Goal: Task Accomplishment & Management: Manage account settings

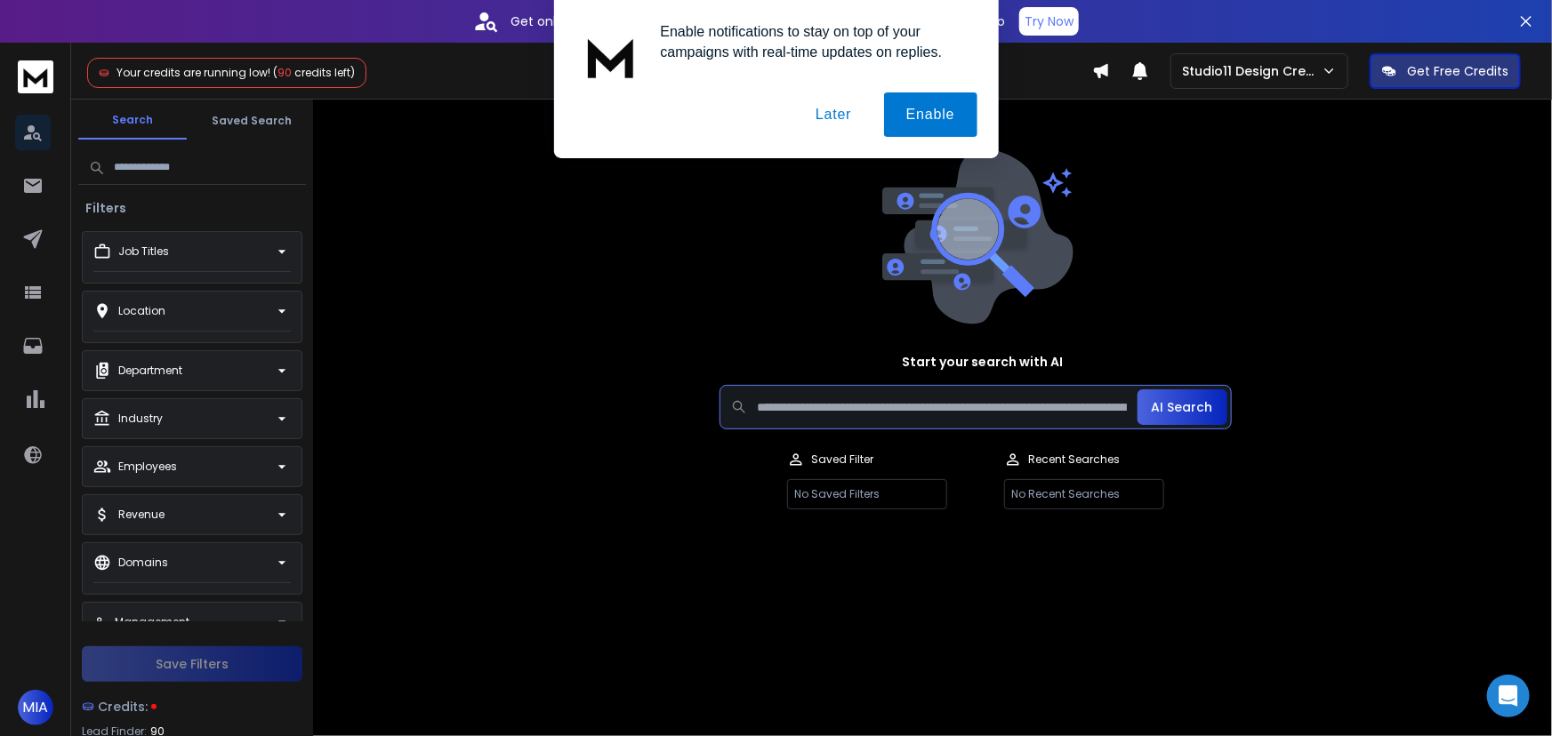
click at [840, 116] on button "Later" at bounding box center [833, 115] width 80 height 44
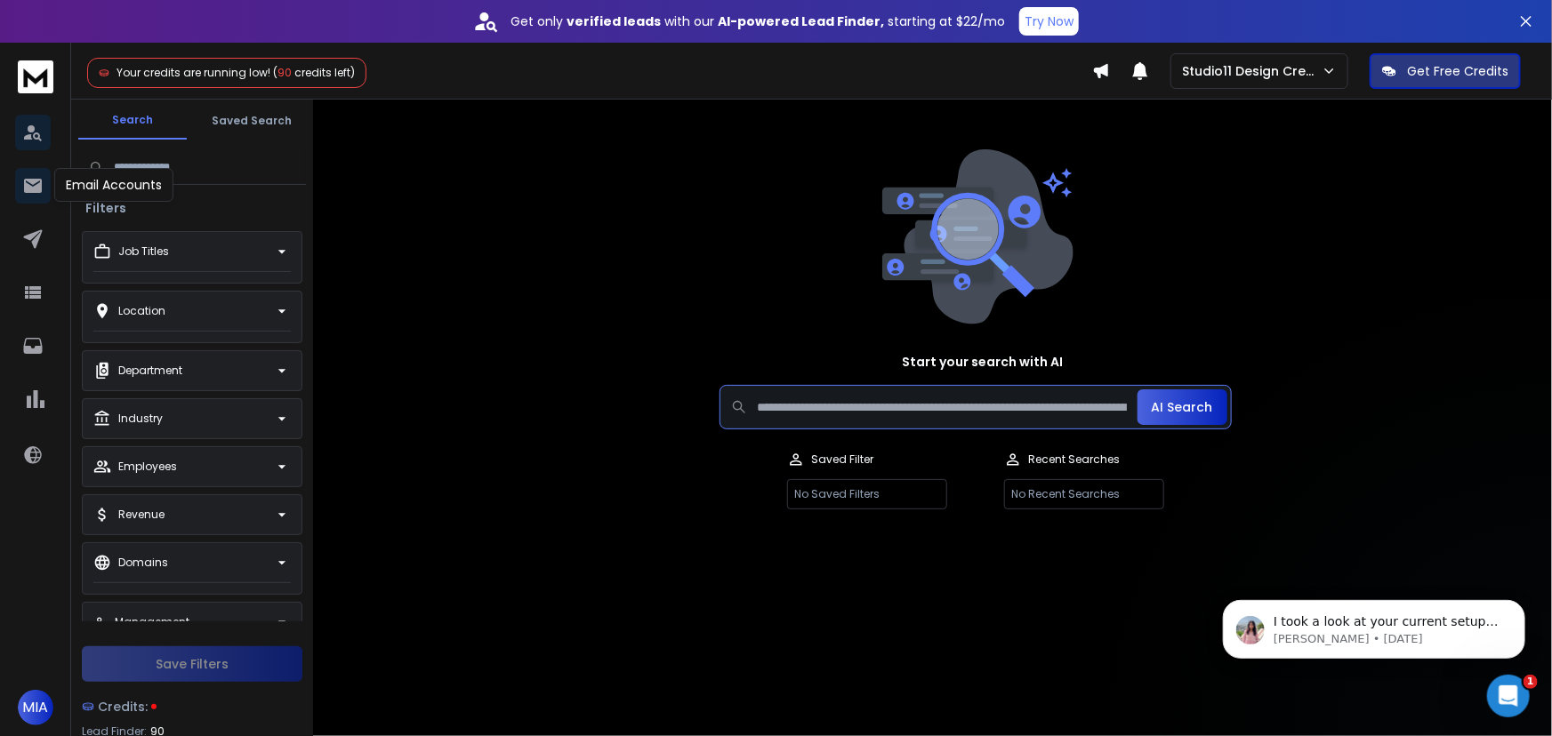
click at [32, 193] on icon at bounding box center [32, 185] width 21 height 21
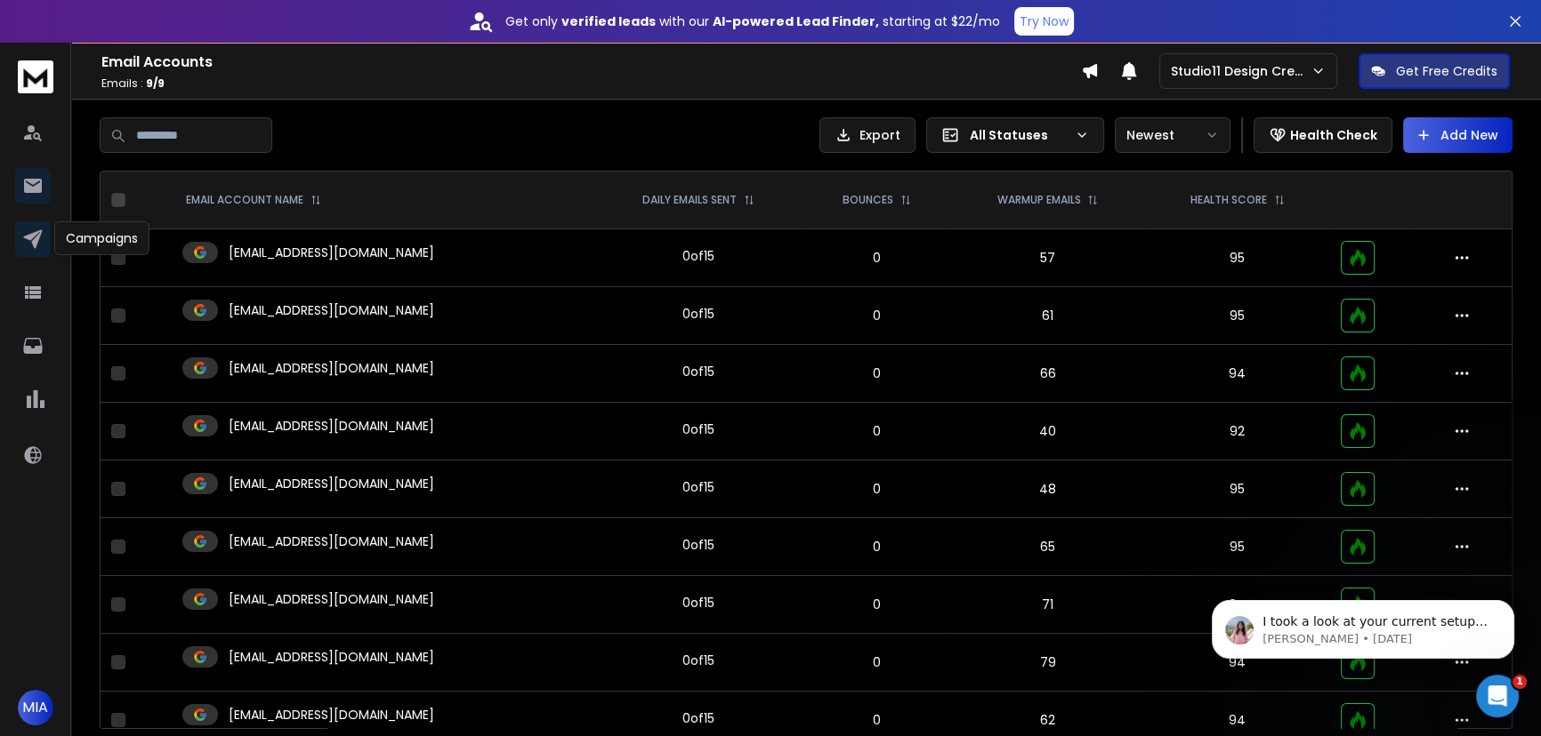
click at [44, 249] on link at bounding box center [33, 239] width 36 height 36
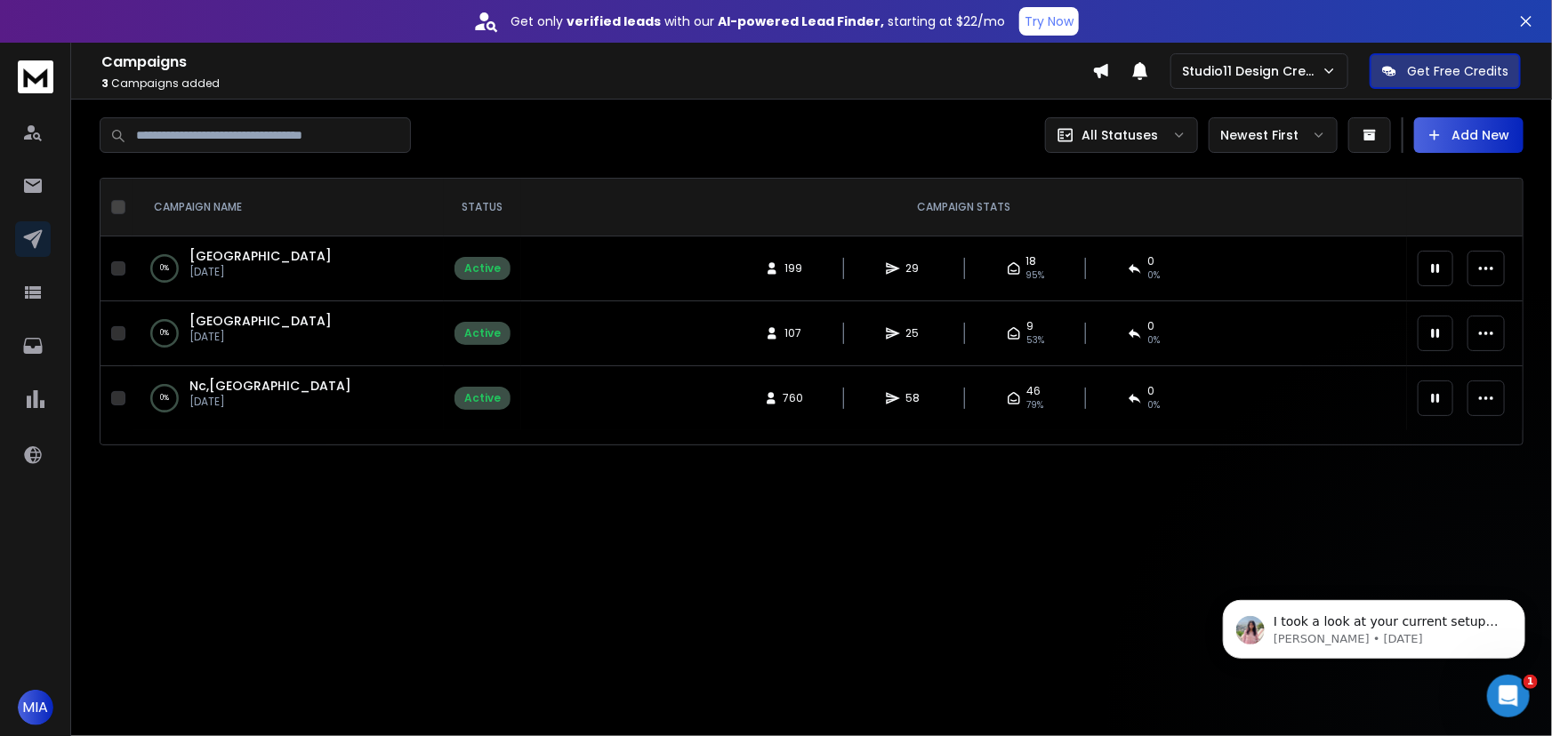
click at [1491, 275] on icon "button" at bounding box center [1486, 269] width 18 height 18
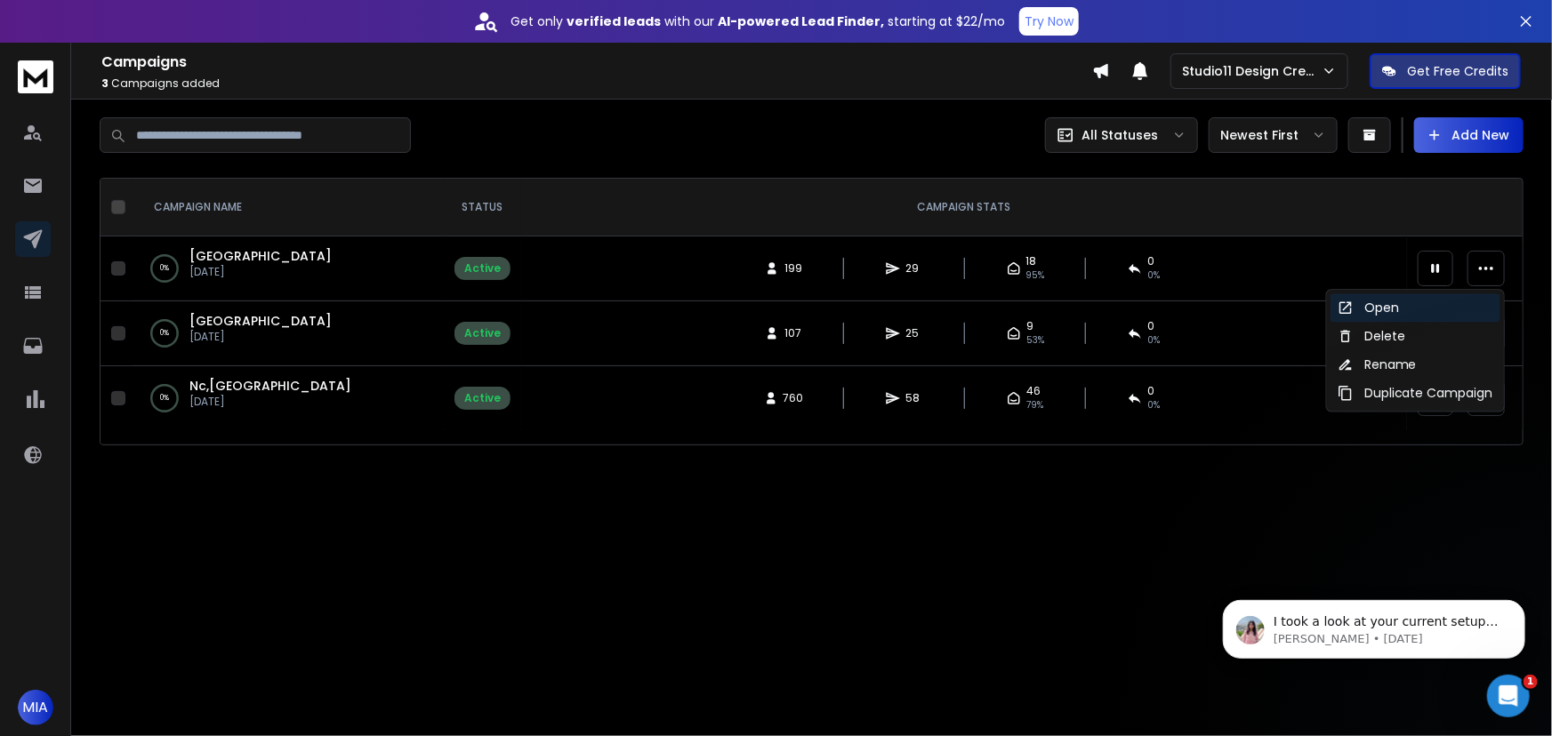
click at [1486, 269] on icon "button" at bounding box center [1486, 269] width 18 height 18
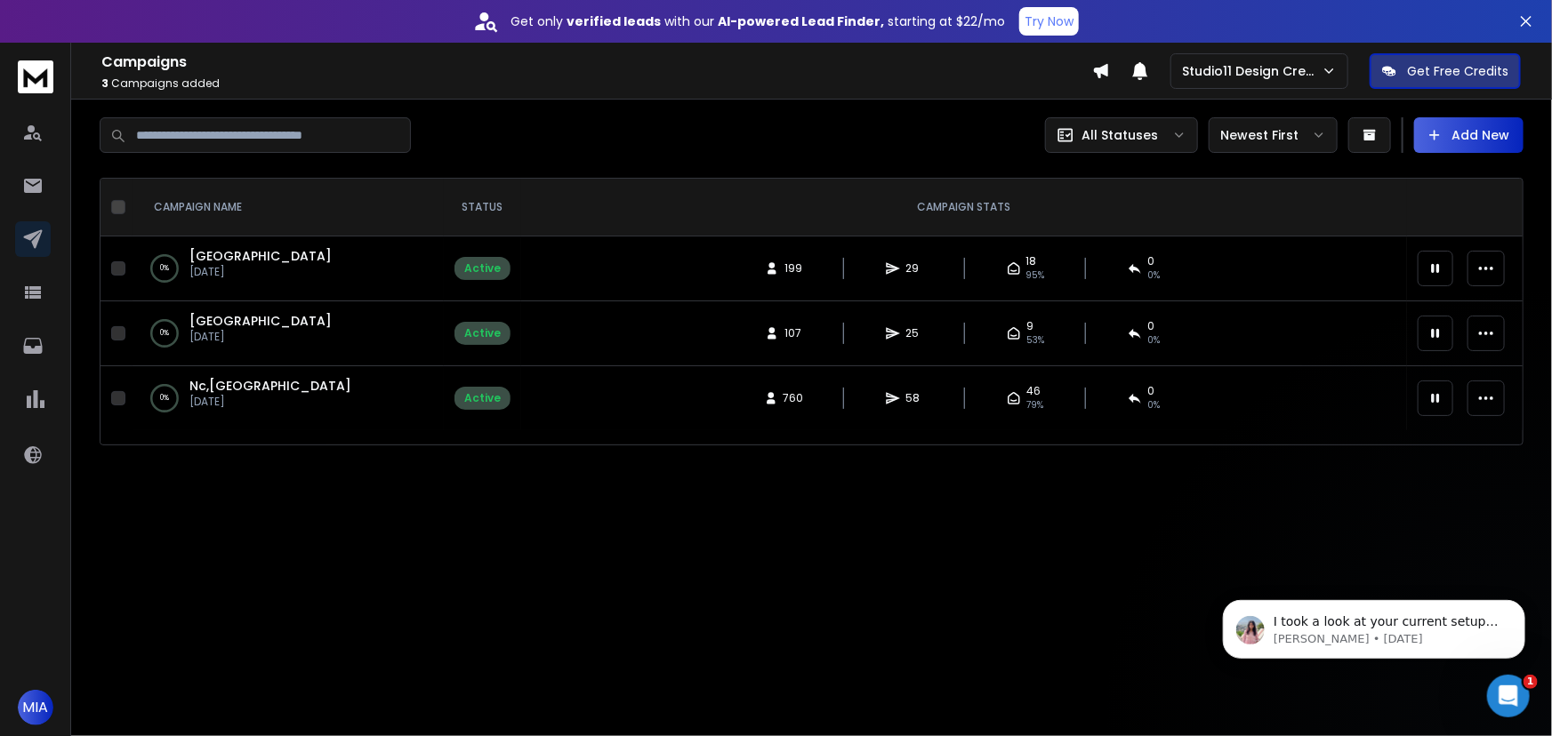
click at [1486, 269] on icon "button" at bounding box center [1486, 269] width 14 height 4
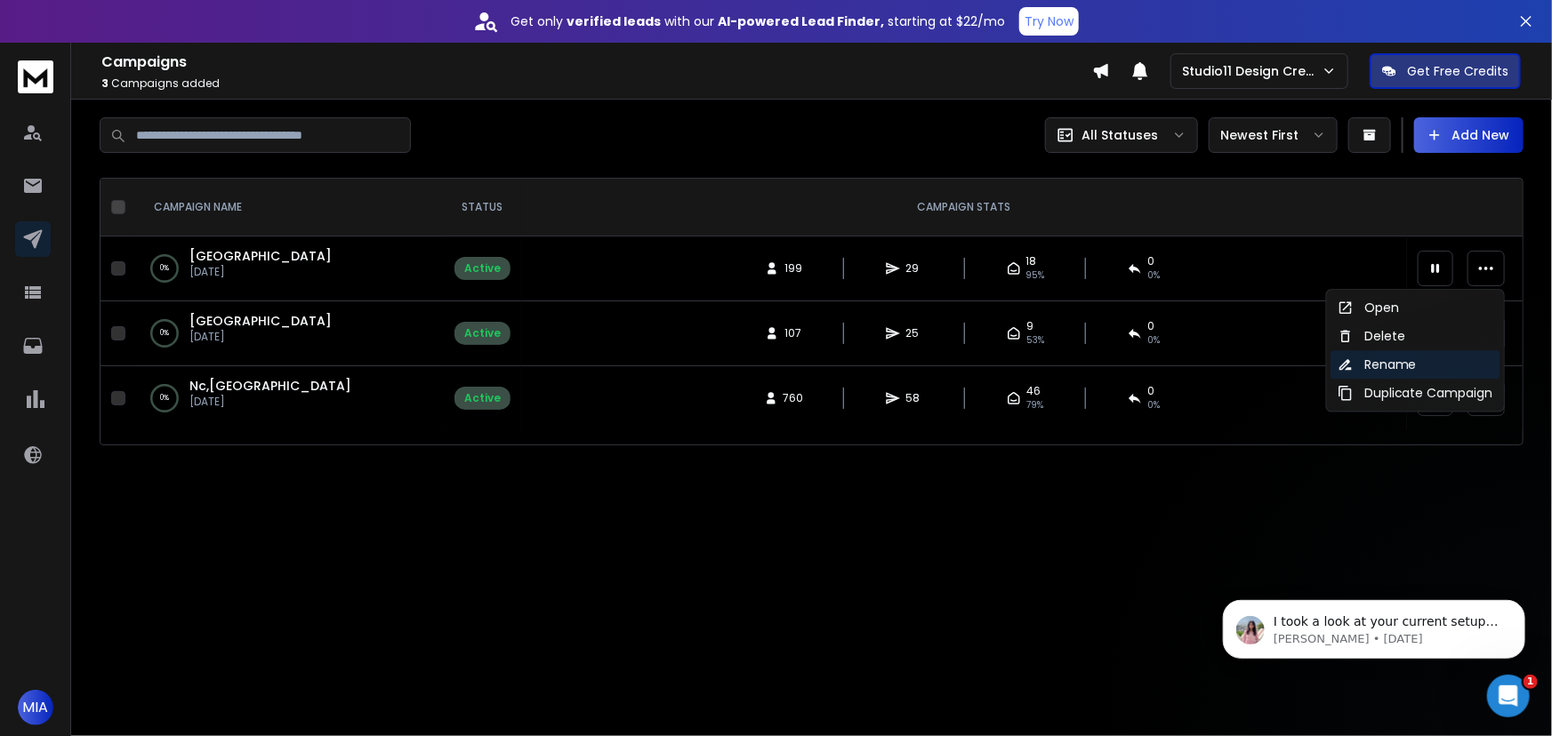
click at [244, 253] on span "[GEOGRAPHIC_DATA]" at bounding box center [260, 256] width 142 height 18
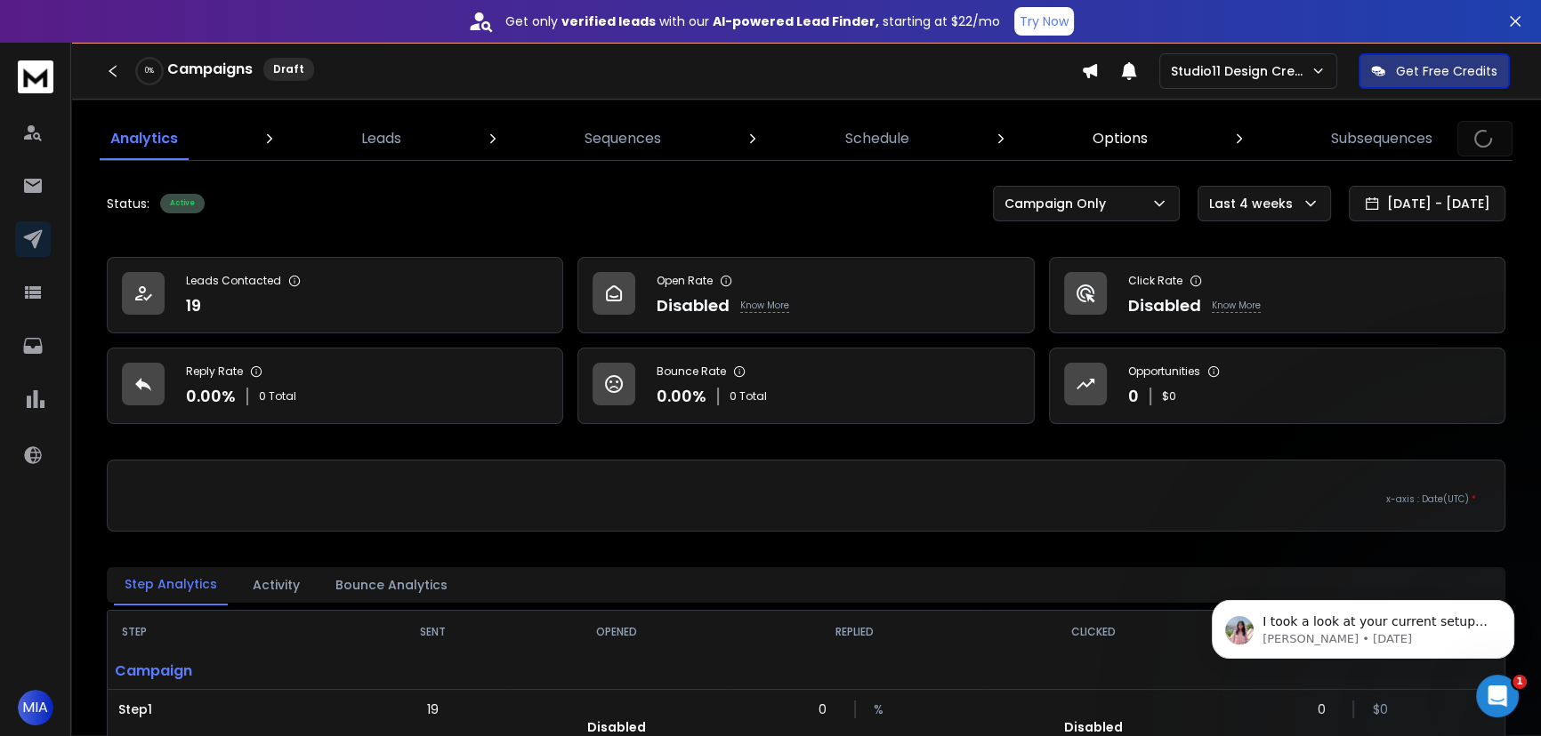
click at [1111, 142] on p "Options" at bounding box center [1119, 138] width 55 height 21
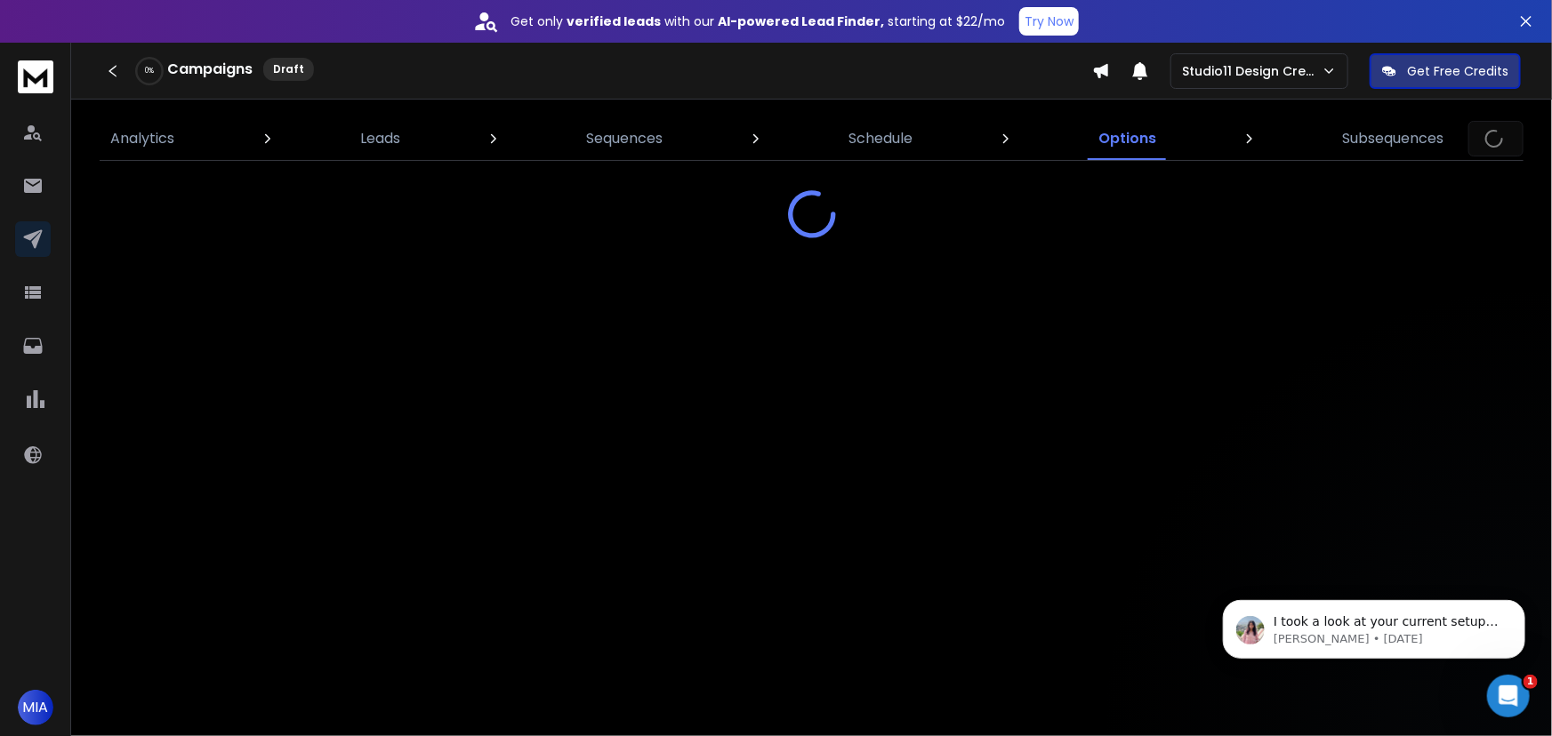
select select "*********"
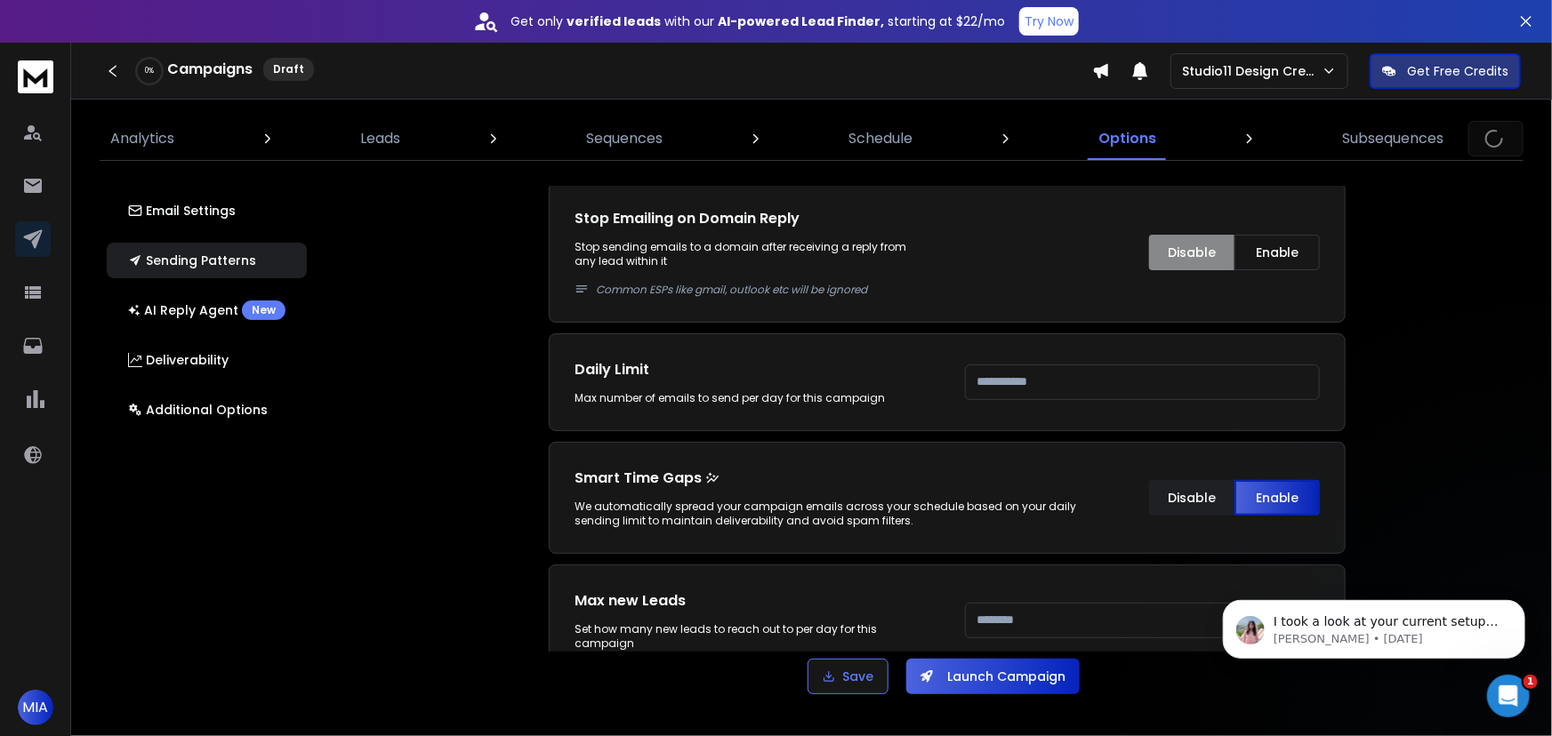
scroll to position [485, 0]
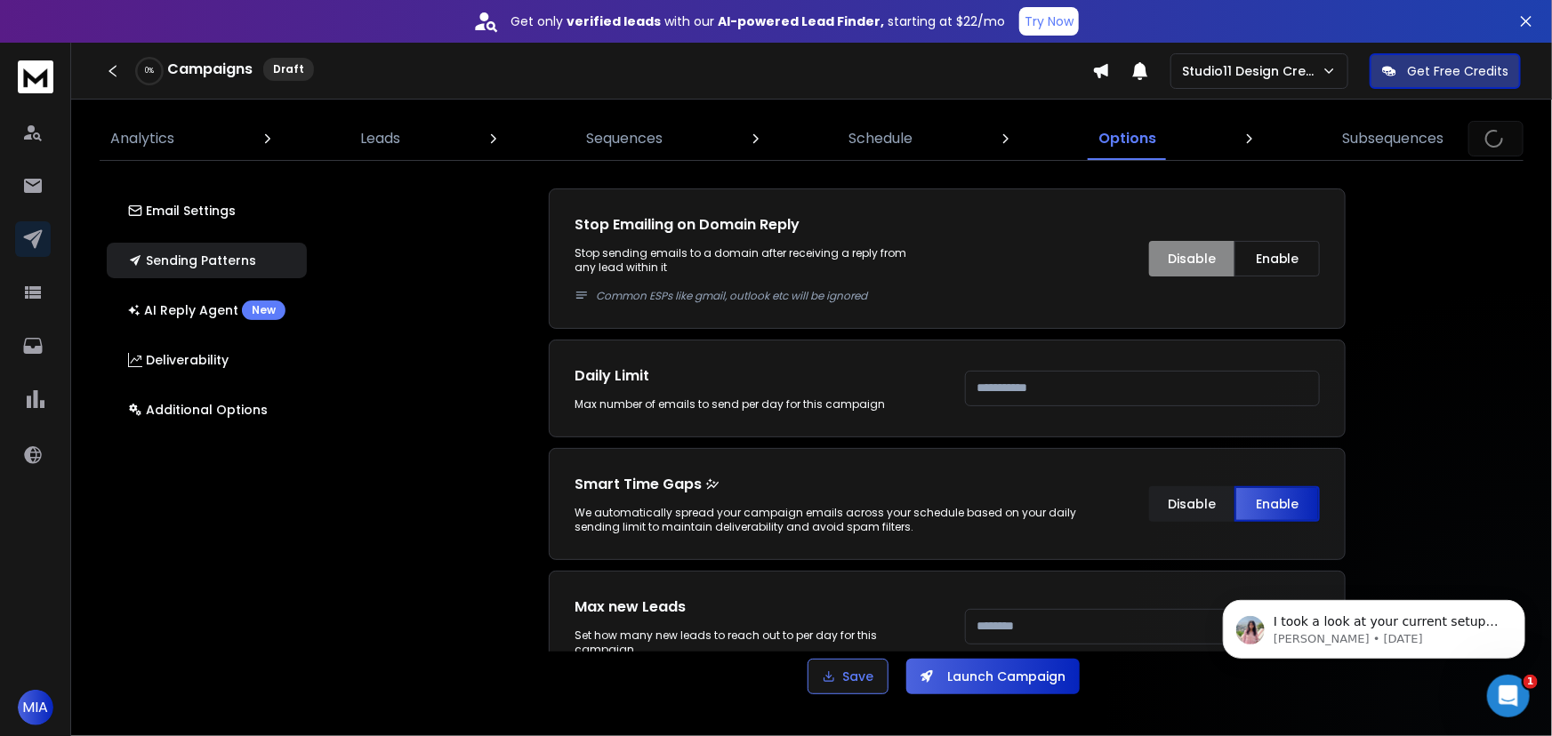
drag, startPoint x: 996, startPoint y: 390, endPoint x: 959, endPoint y: 390, distance: 37.4
click at [965, 390] on input "*" at bounding box center [1142, 389] width 355 height 36
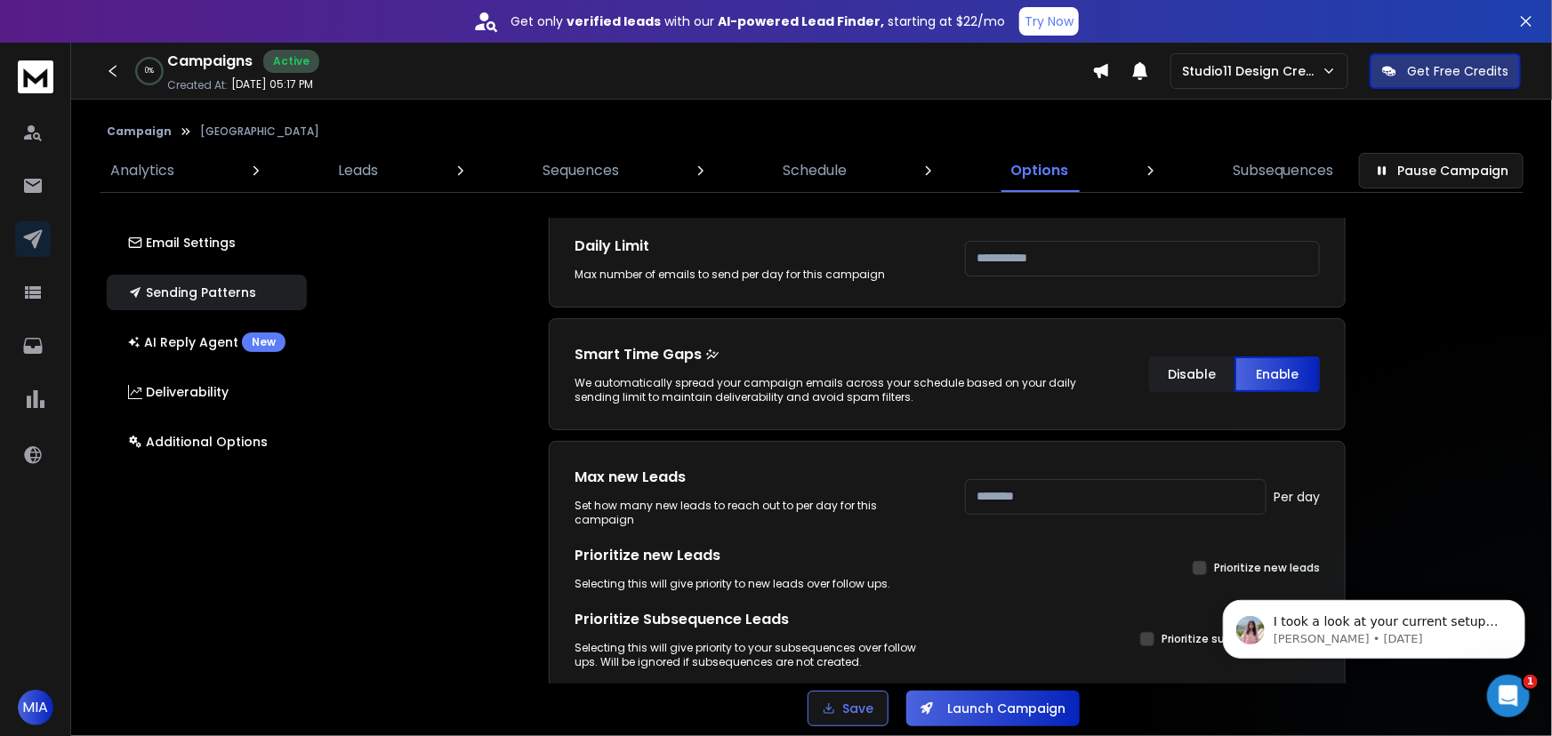
scroll to position [566, 0]
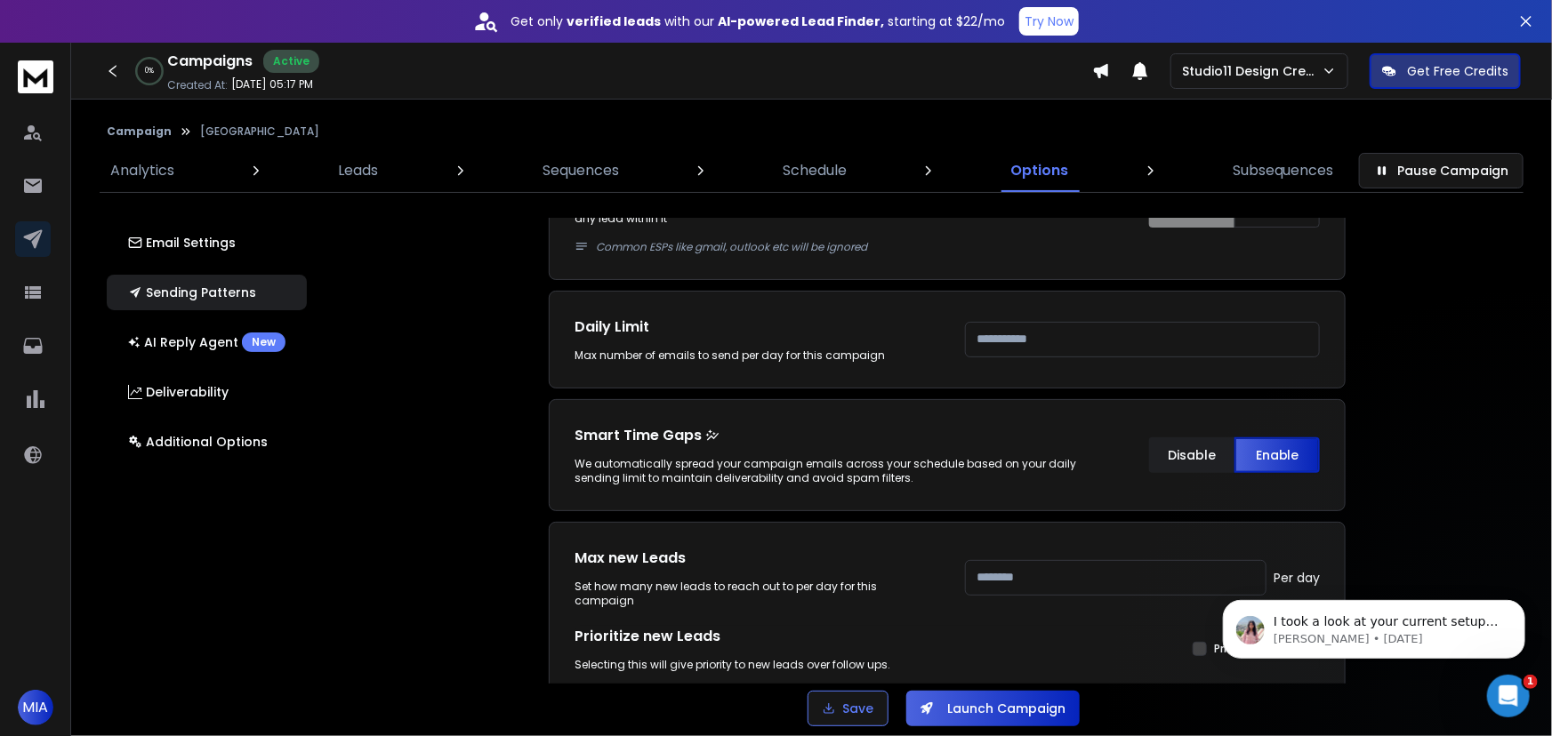
drag, startPoint x: 1008, startPoint y: 337, endPoint x: 956, endPoint y: 332, distance: 51.9
click at [965, 332] on input "*" at bounding box center [1142, 340] width 355 height 36
type input "**"
drag, startPoint x: 987, startPoint y: 578, endPoint x: 903, endPoint y: 584, distance: 84.7
click at [903, 584] on div "Max new Leads Set how many new leads to reach out to per day for this campaign …" at bounding box center [947, 578] width 745 height 60
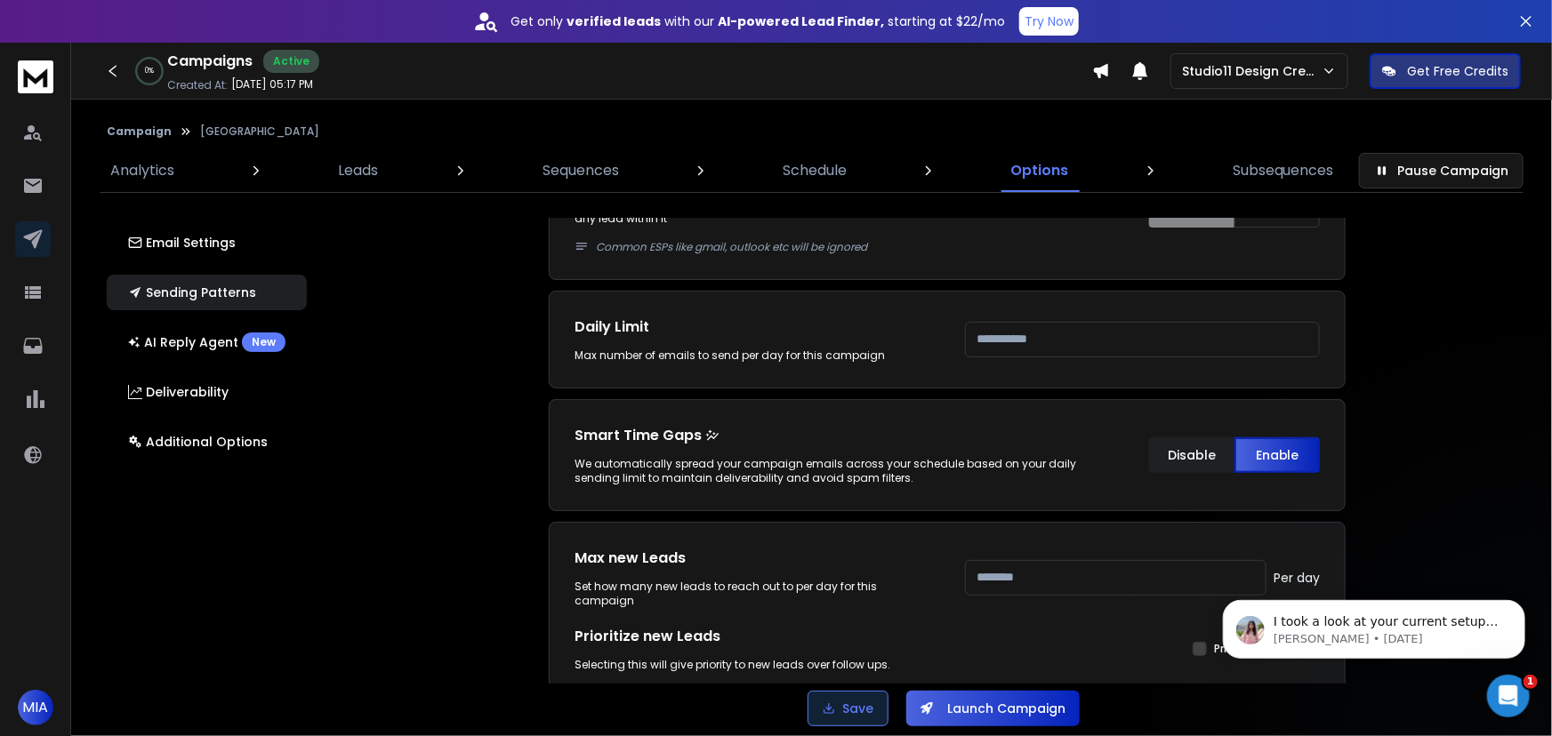
type input "**"
click at [854, 709] on button "Save" at bounding box center [848, 709] width 81 height 36
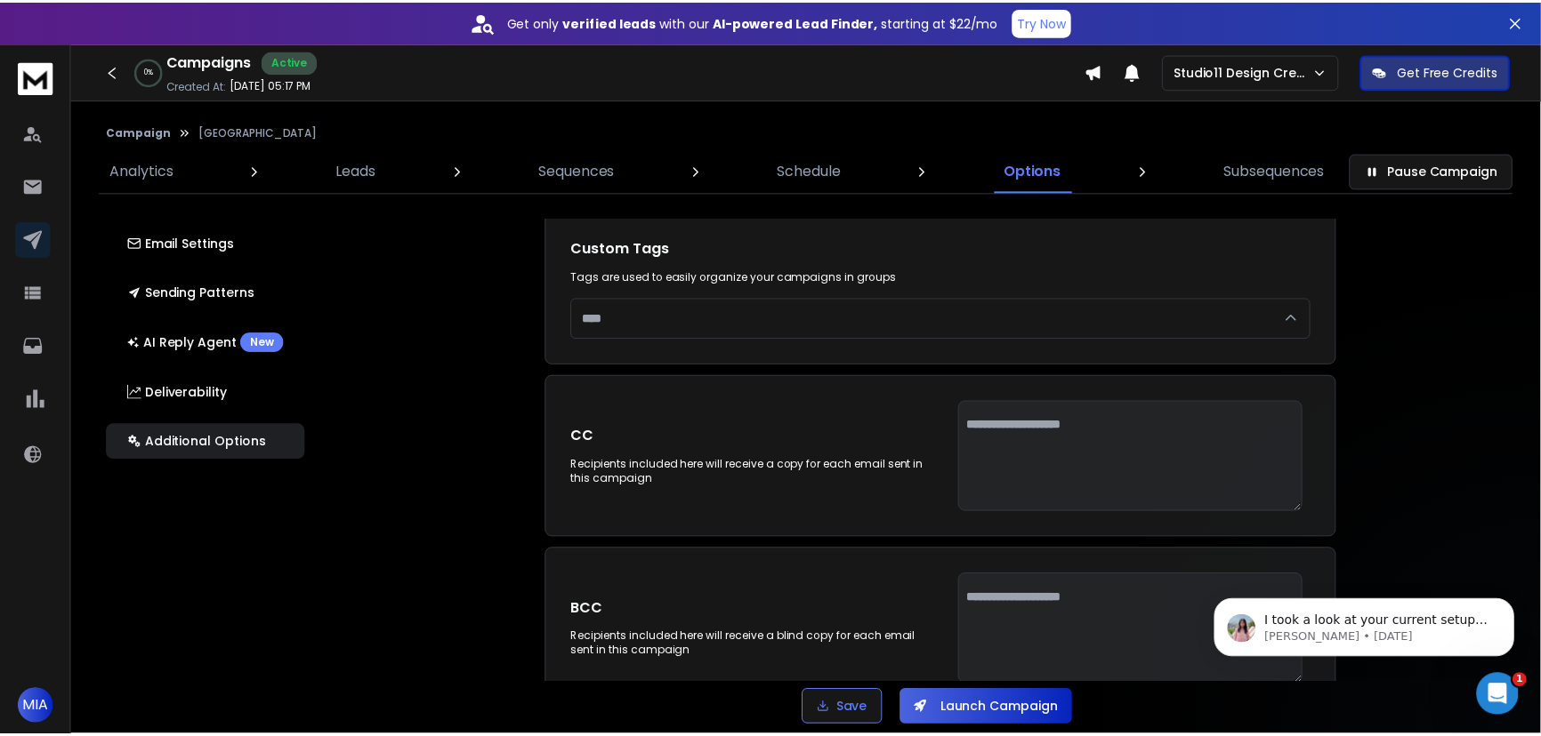
scroll to position [3282, 0]
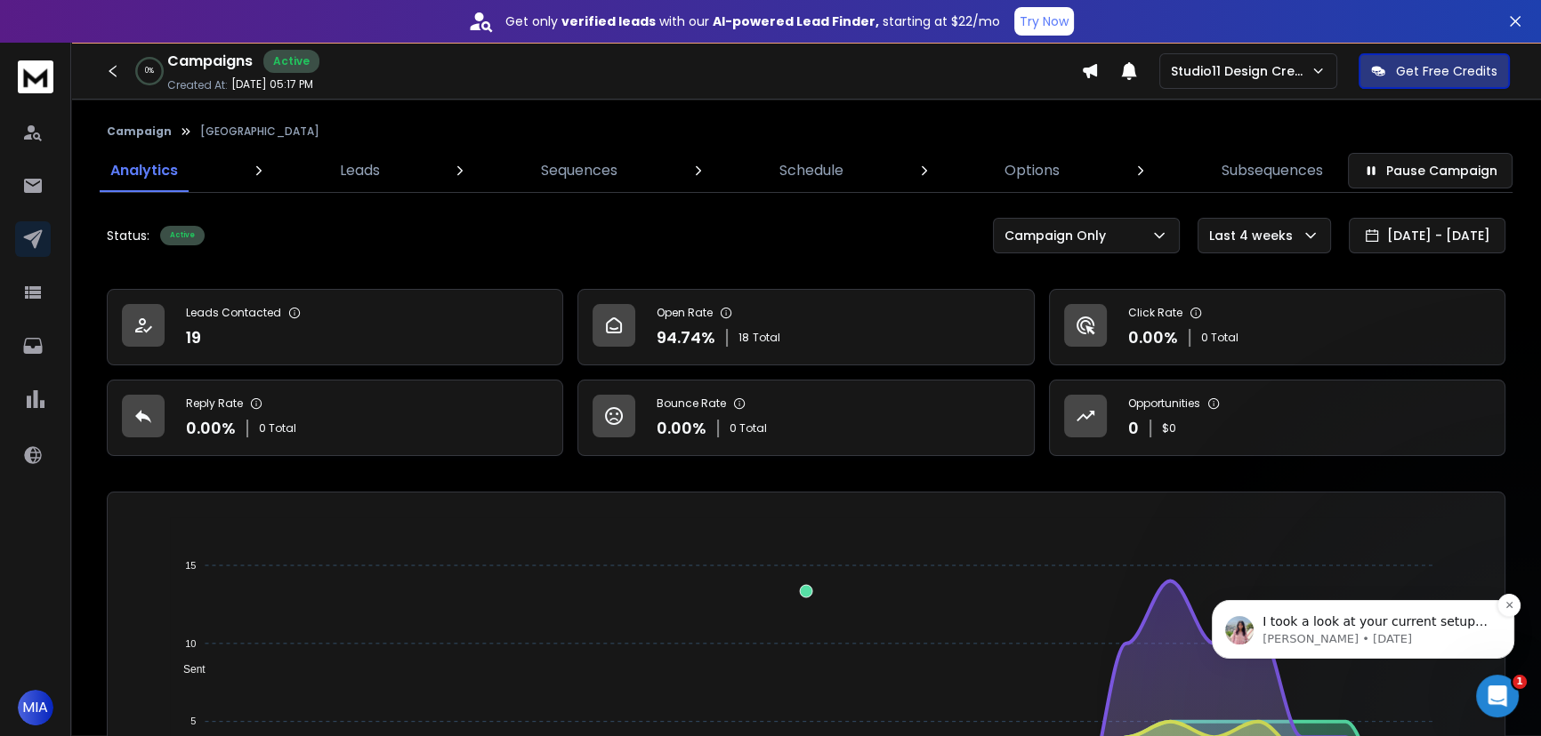
click at [1341, 614] on p "I took a look at your current setup and you’re sending 20 warm-up emails and 15…" at bounding box center [1376, 623] width 229 height 18
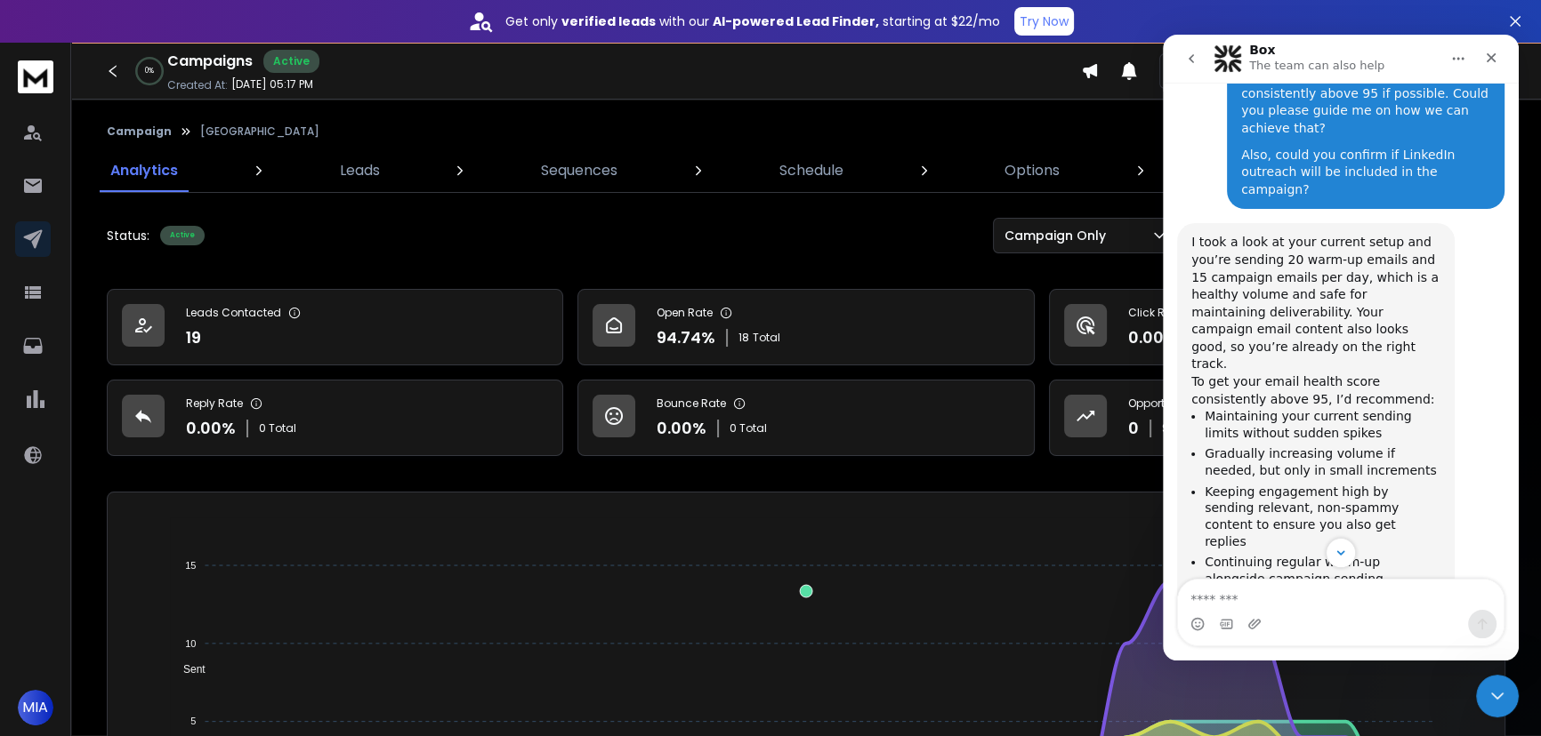
scroll to position [854, 0]
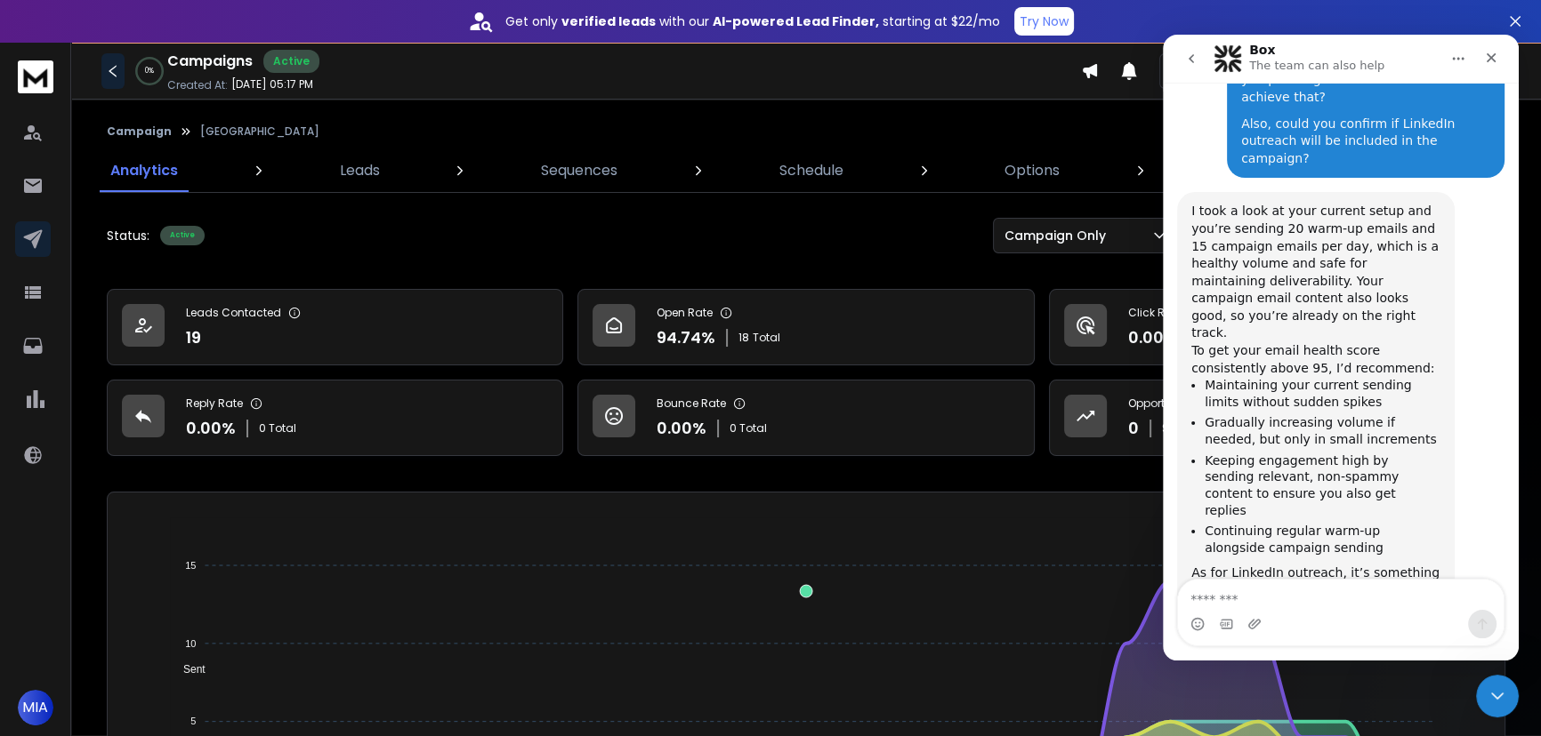
click at [119, 76] on icon at bounding box center [113, 71] width 16 height 16
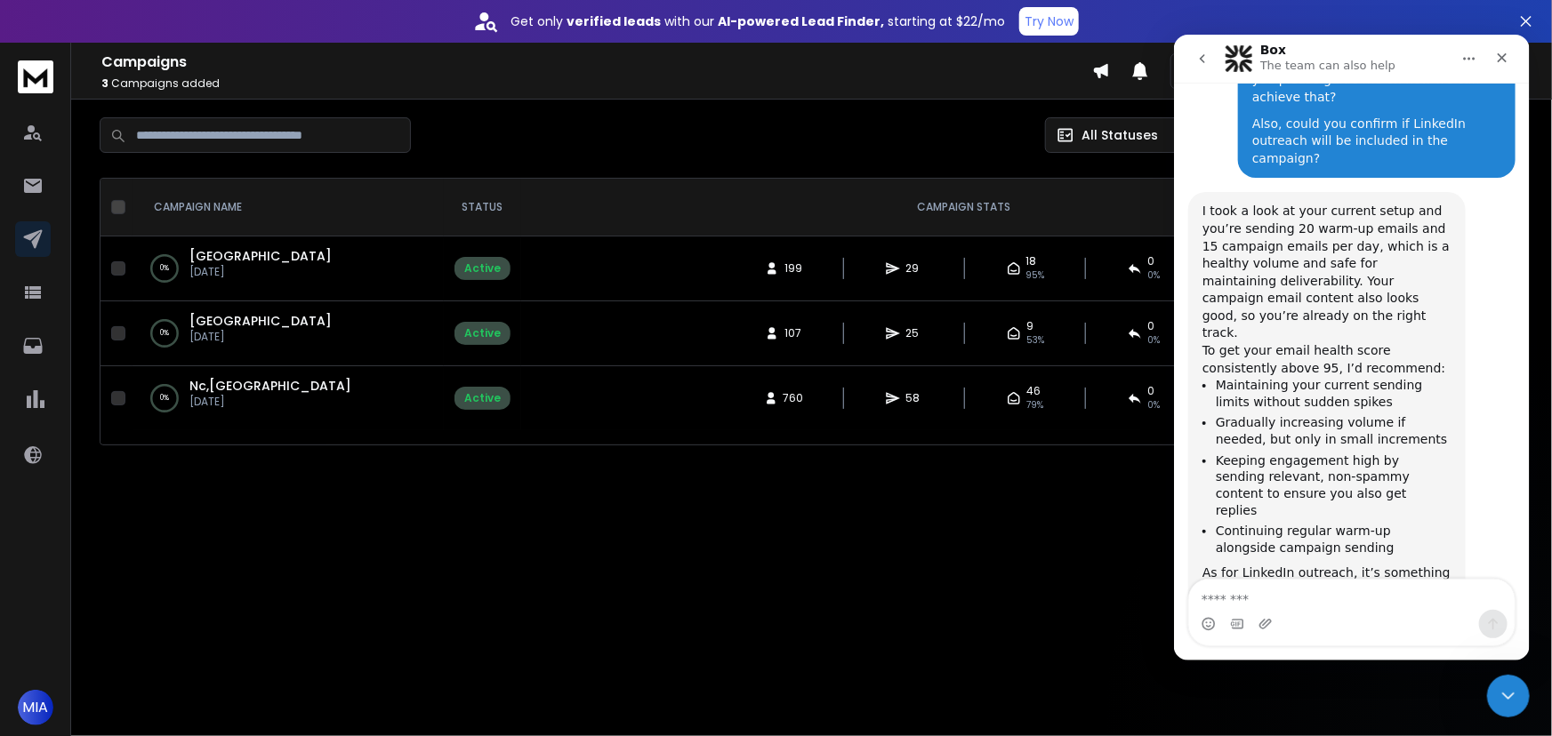
click at [218, 321] on span "[GEOGRAPHIC_DATA]" at bounding box center [260, 321] width 142 height 18
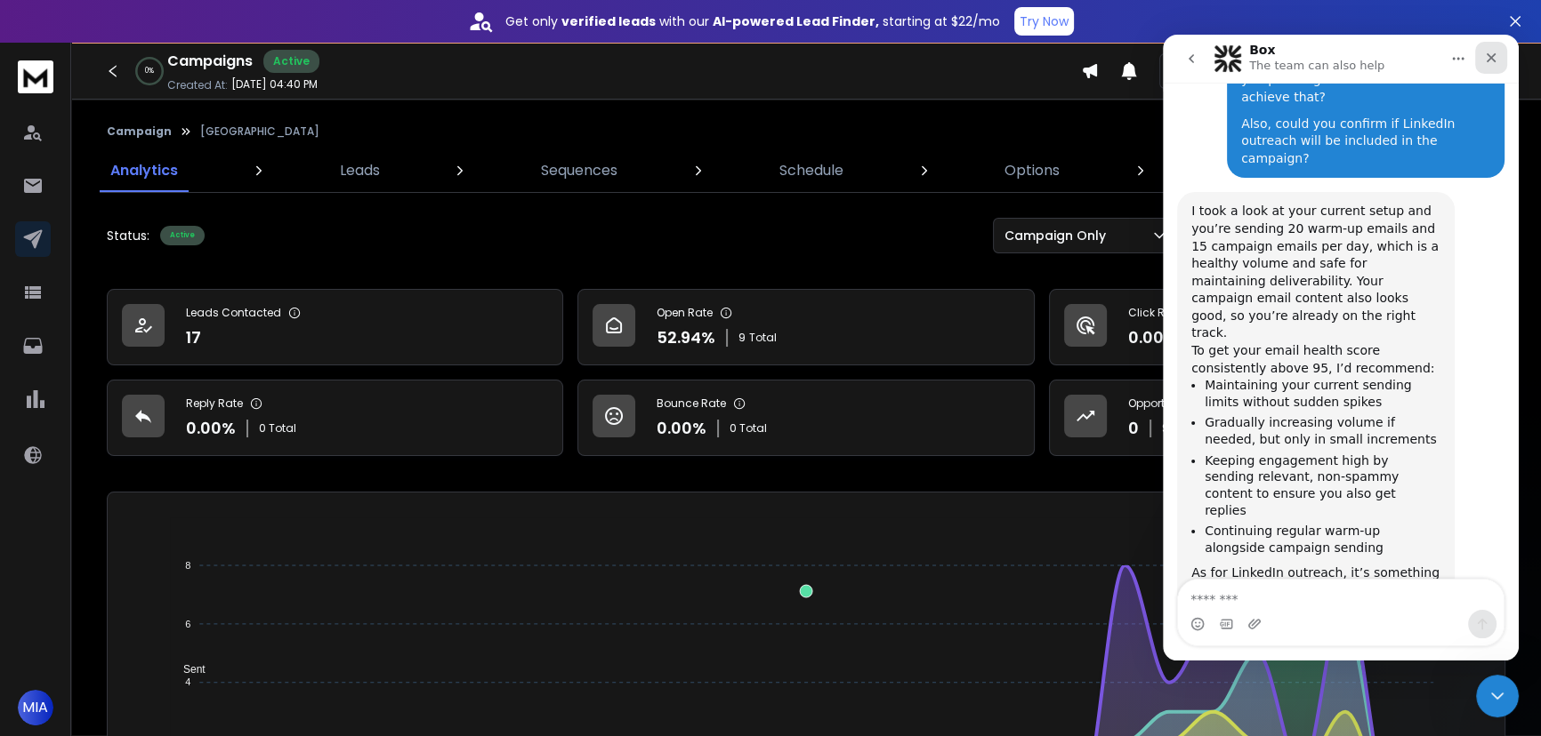
click at [1498, 60] on div "Close" at bounding box center [1491, 58] width 32 height 32
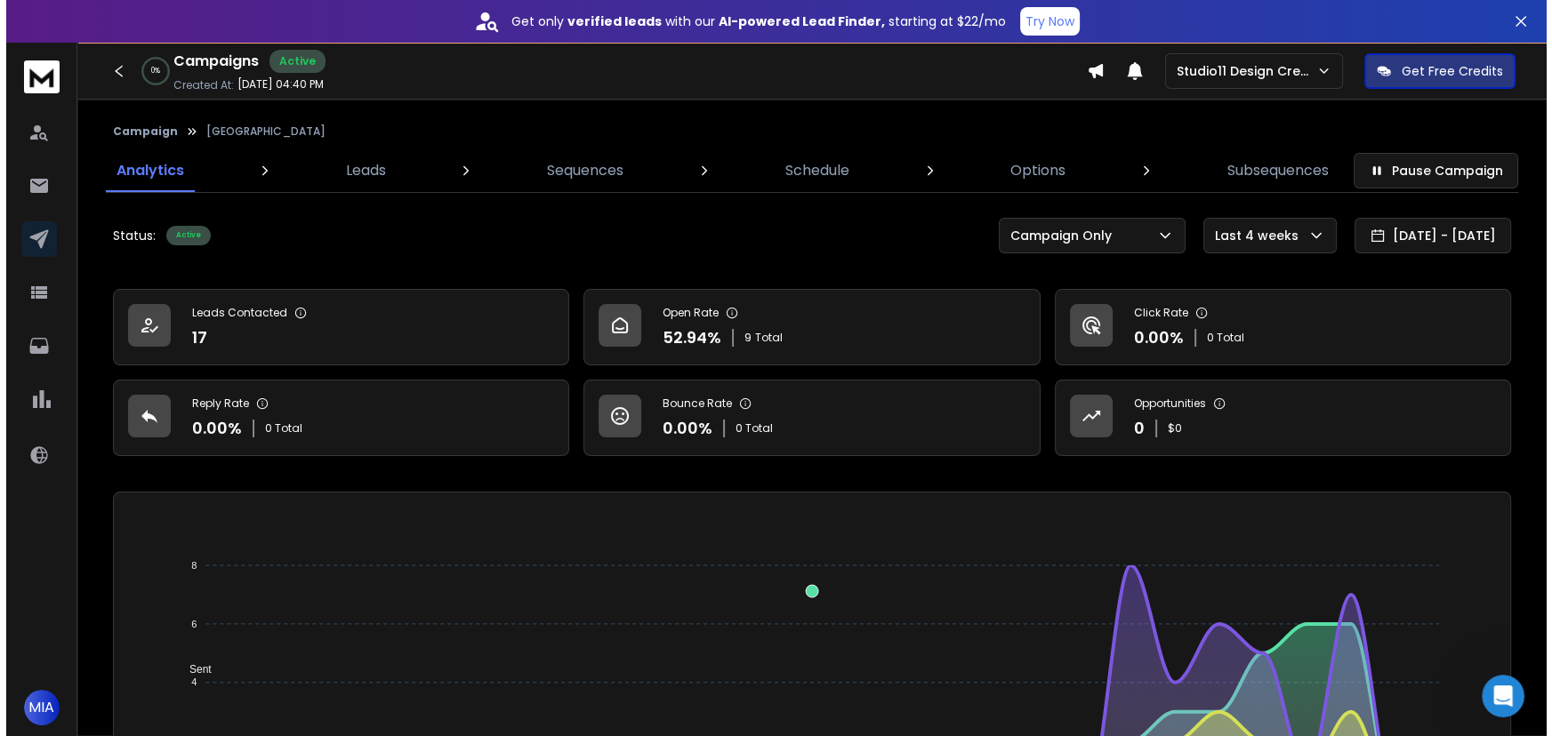
scroll to position [854, 0]
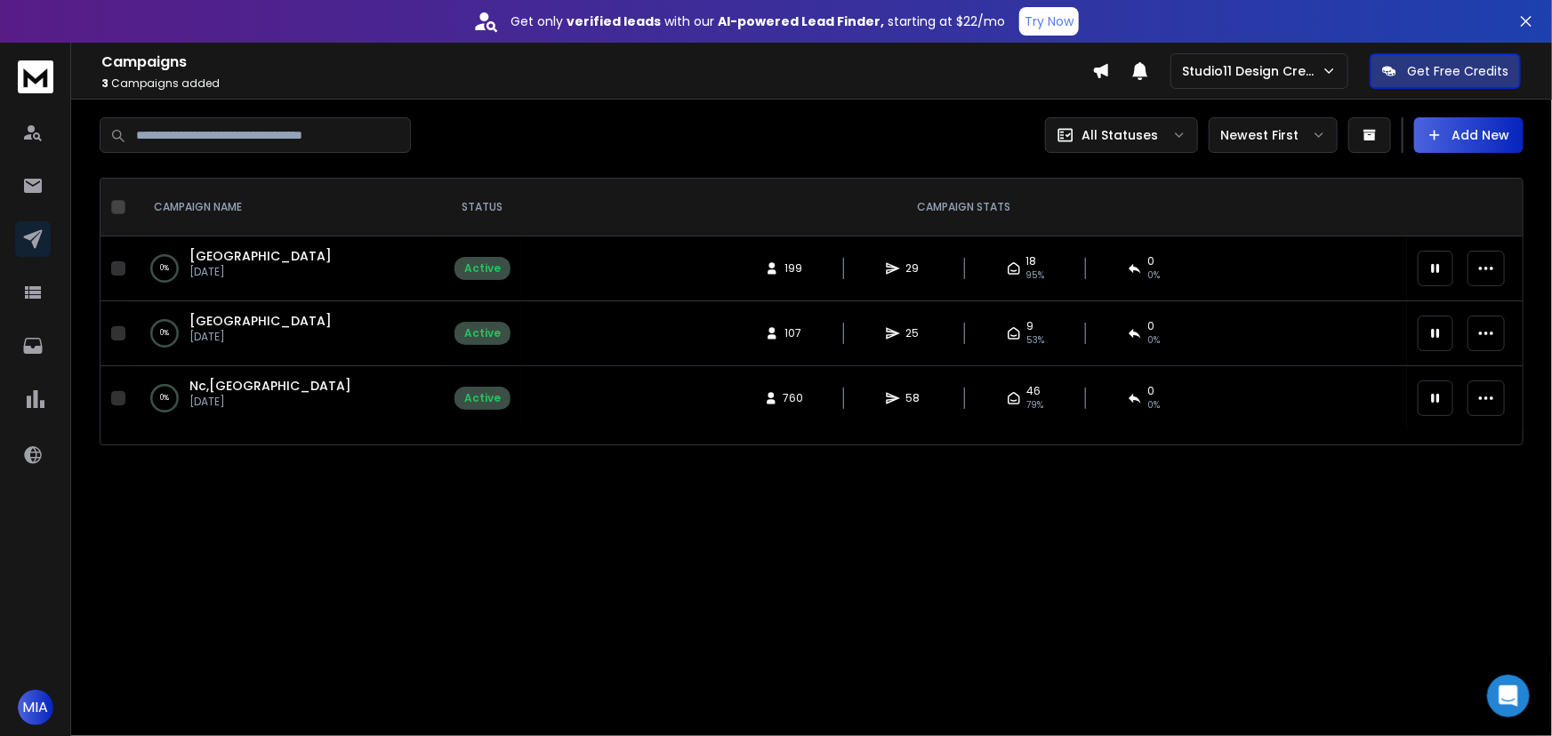
click at [198, 322] on span "[GEOGRAPHIC_DATA]" at bounding box center [260, 321] width 142 height 18
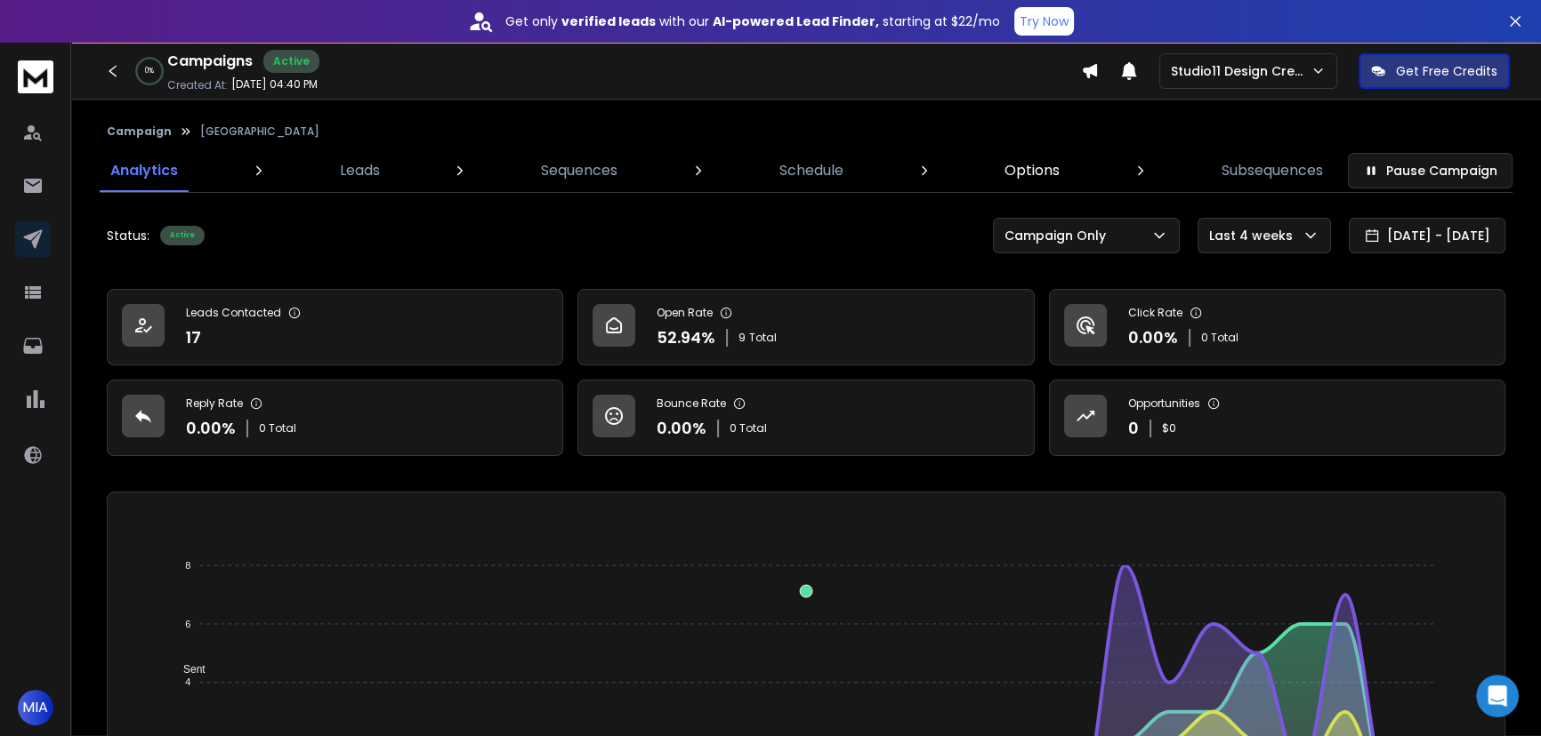
click at [1056, 172] on p "Options" at bounding box center [1031, 170] width 55 height 21
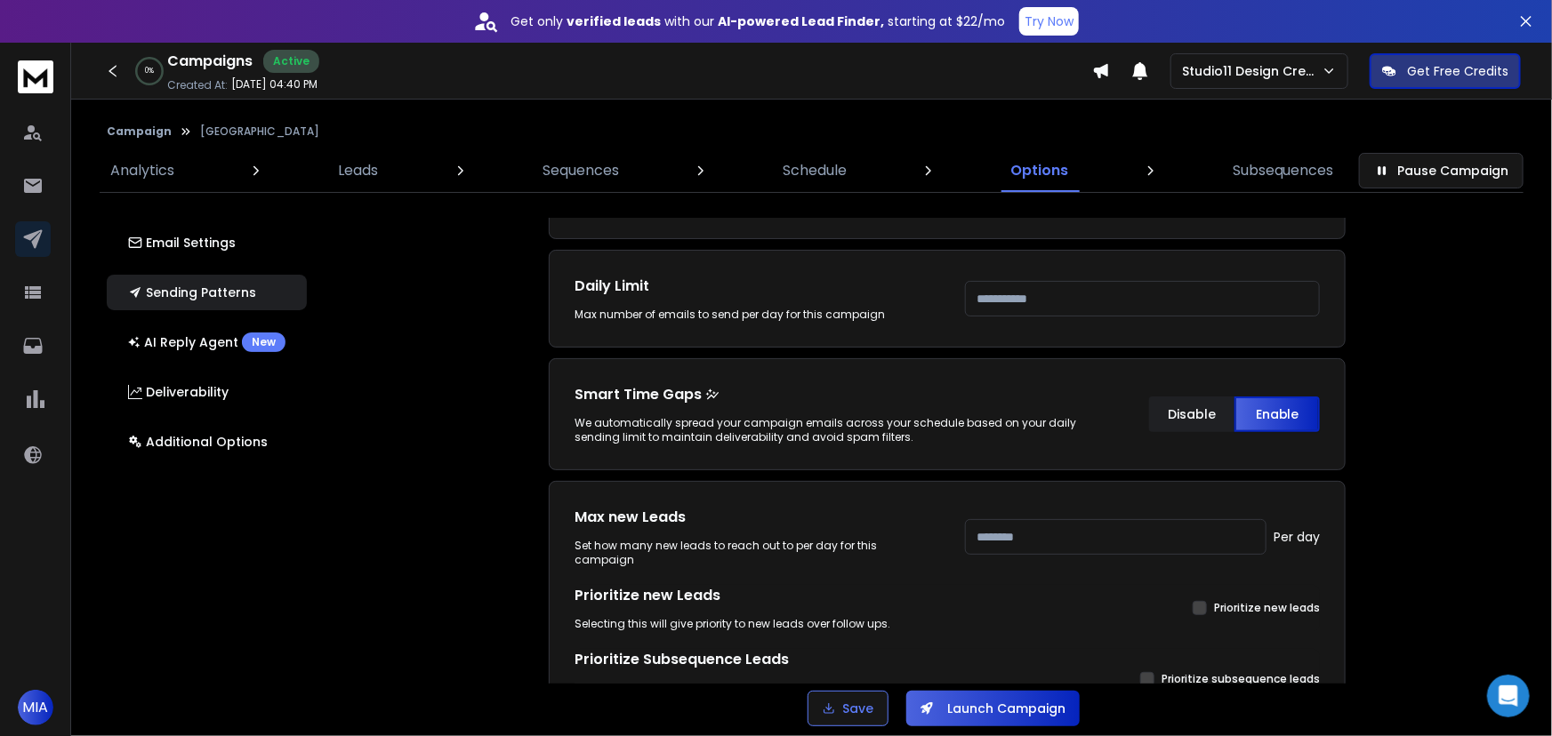
scroll to position [485, 0]
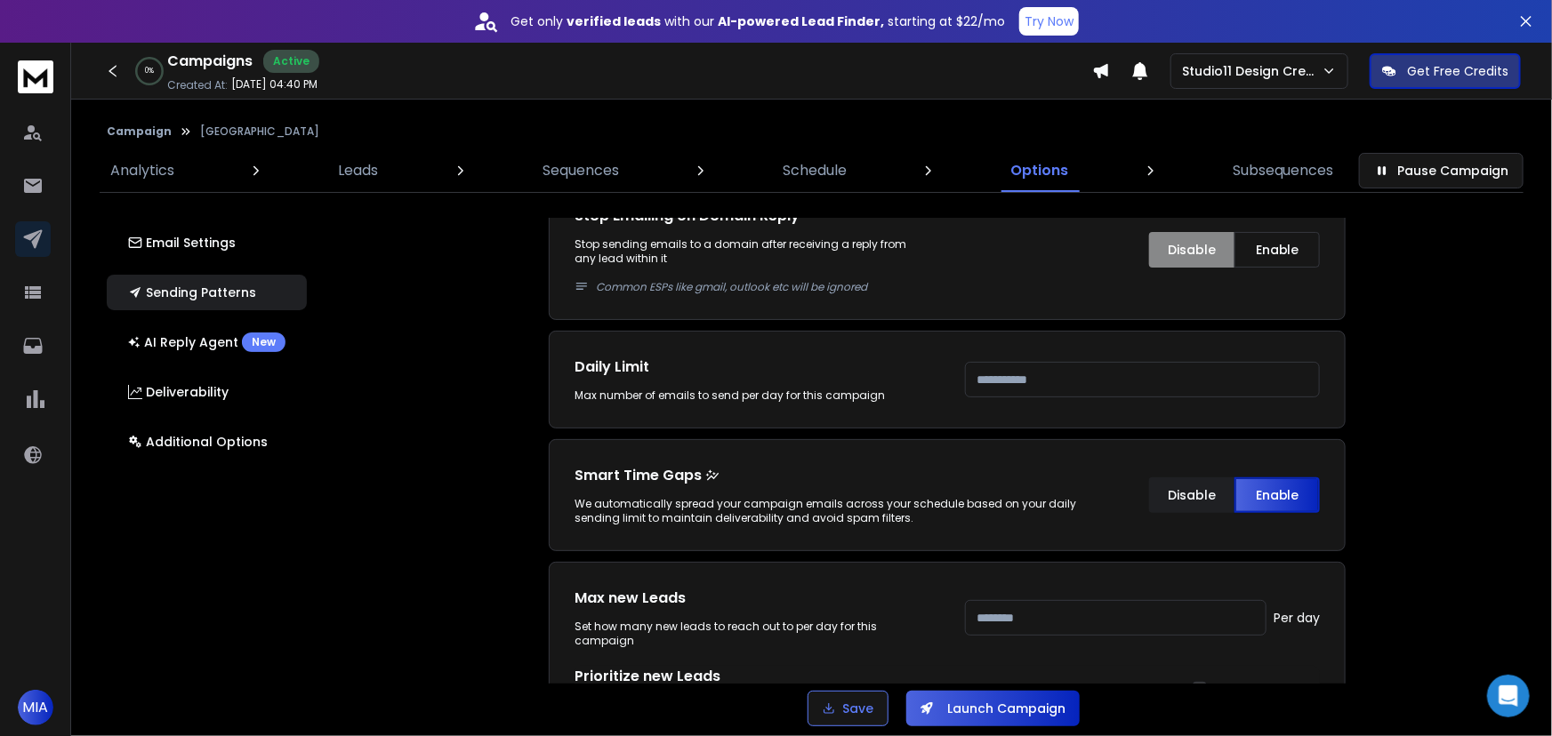
drag, startPoint x: 1002, startPoint y: 382, endPoint x: 942, endPoint y: 380, distance: 59.6
click at [942, 380] on div "Daily Limit Max number of emails to send per day for this campaign *" at bounding box center [947, 380] width 745 height 46
type input "*"
drag, startPoint x: 1014, startPoint y: 615, endPoint x: 914, endPoint y: 615, distance: 99.6
click at [914, 615] on div "Max new Leads Set how many new leads to reach out to per day for this campaign …" at bounding box center [947, 618] width 745 height 60
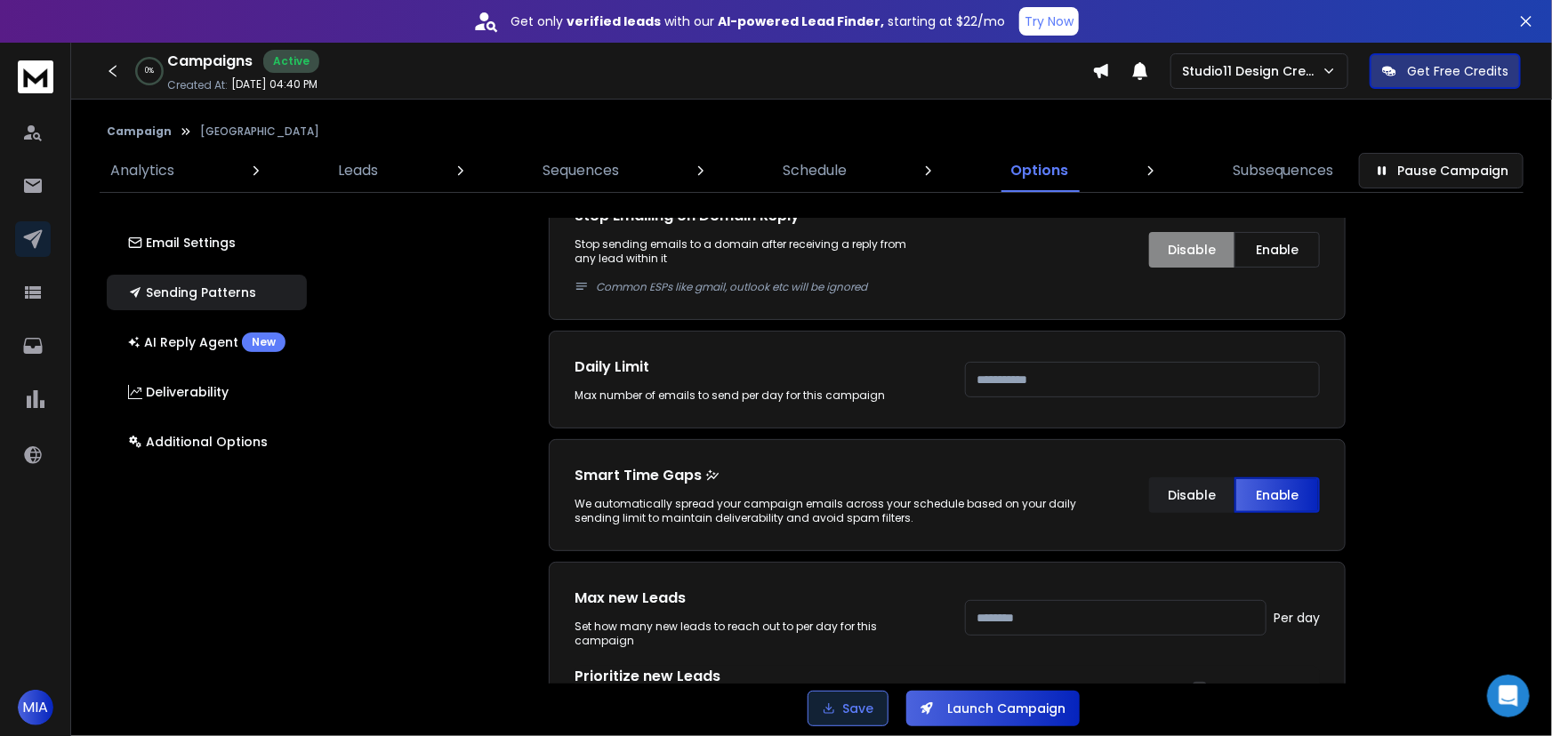
type input "*"
click at [848, 717] on button "Save" at bounding box center [848, 709] width 81 height 36
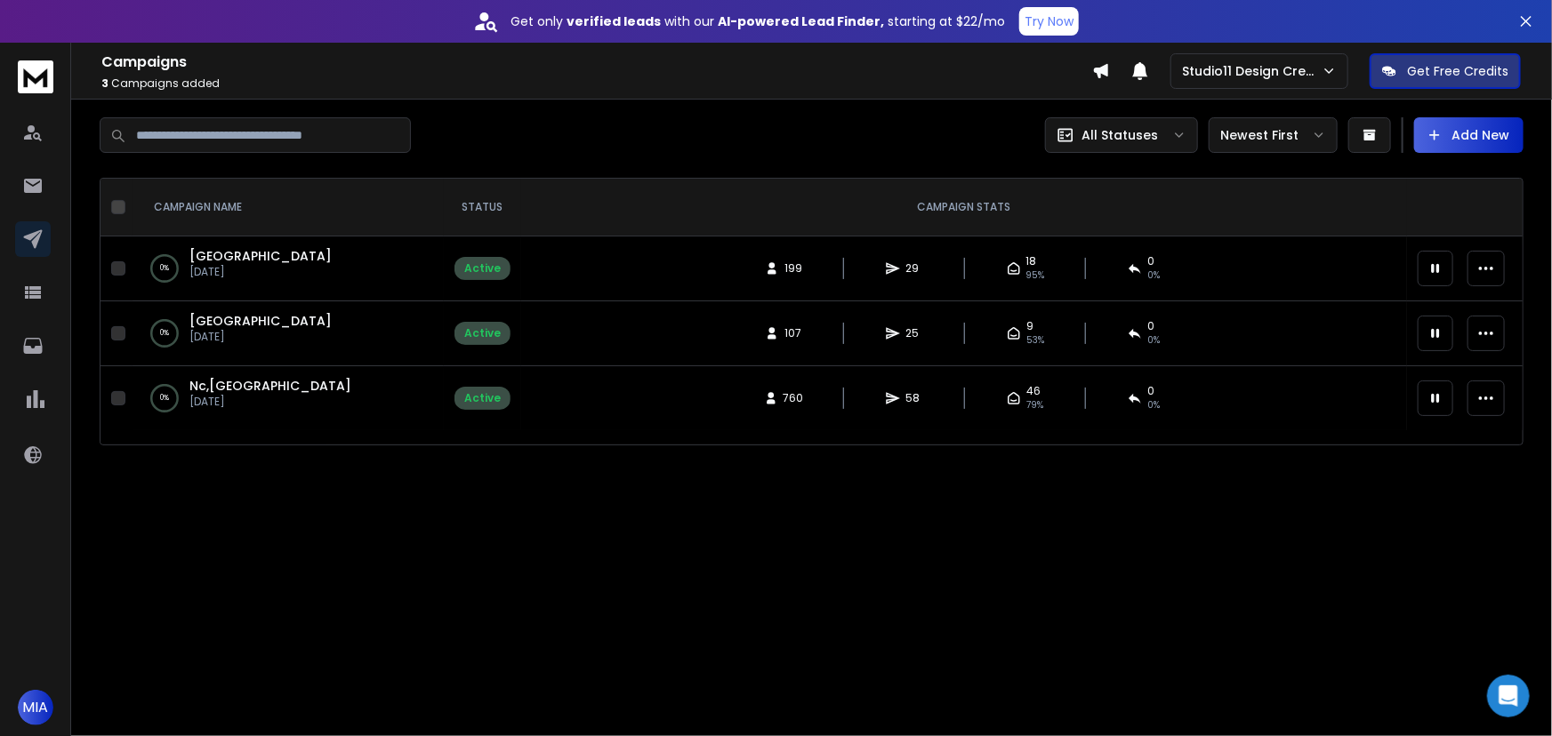
click at [227, 381] on span "Nc,[GEOGRAPHIC_DATA]" at bounding box center [270, 386] width 162 height 18
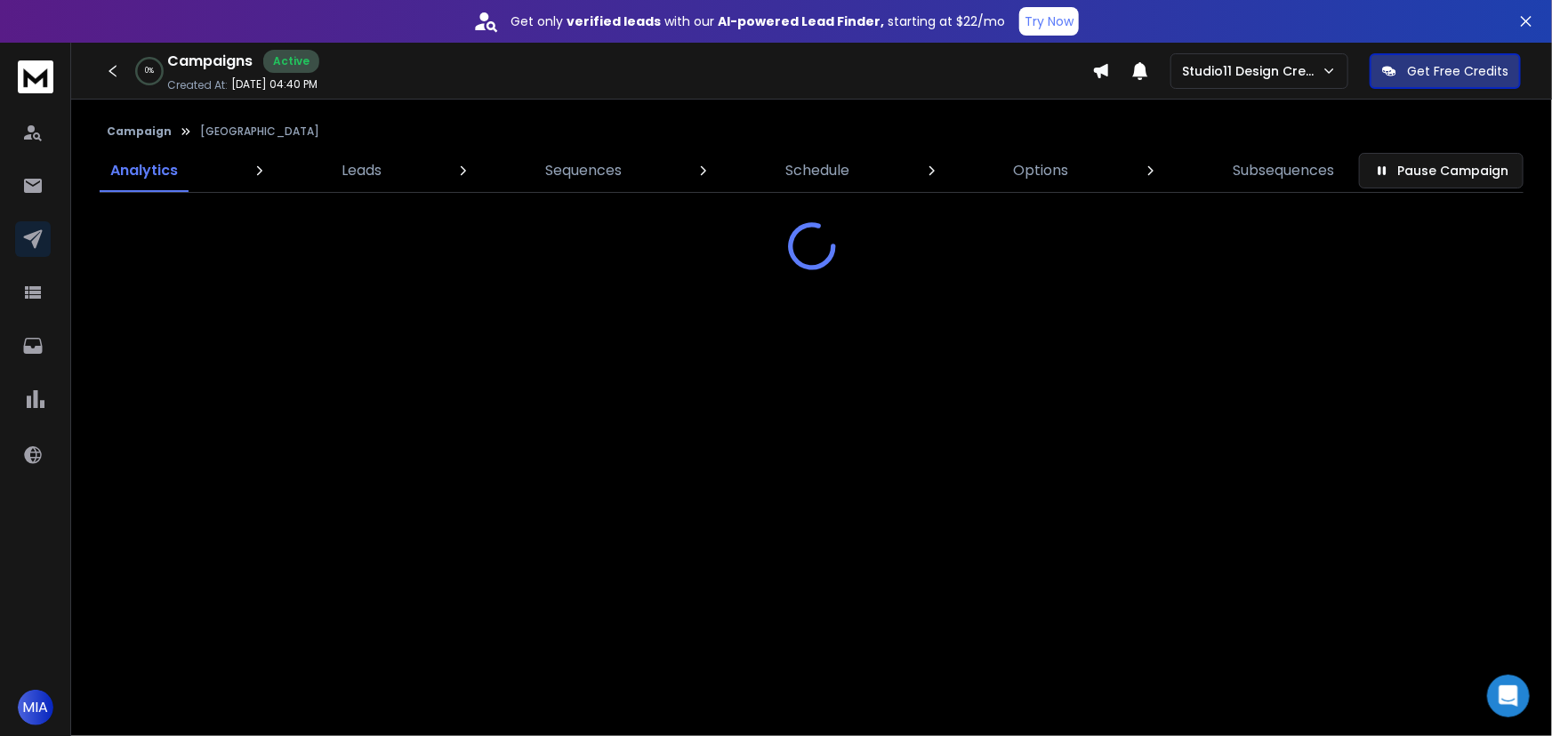
click at [215, 387] on div "Get only verified leads with our AI-powered Lead Finder, starting at $22/mo Try…" at bounding box center [776, 368] width 1552 height 736
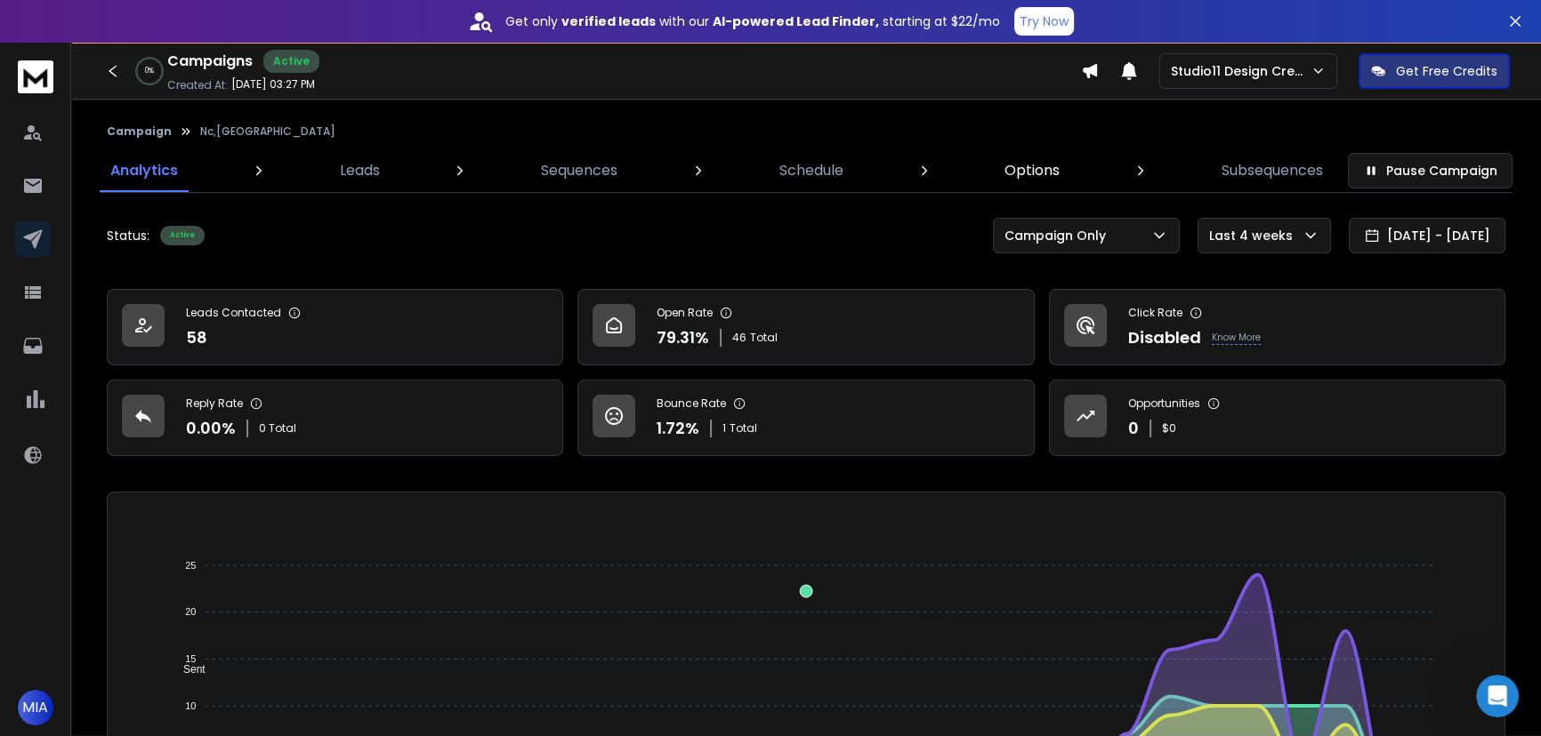
click at [1023, 183] on link "Options" at bounding box center [1032, 170] width 76 height 43
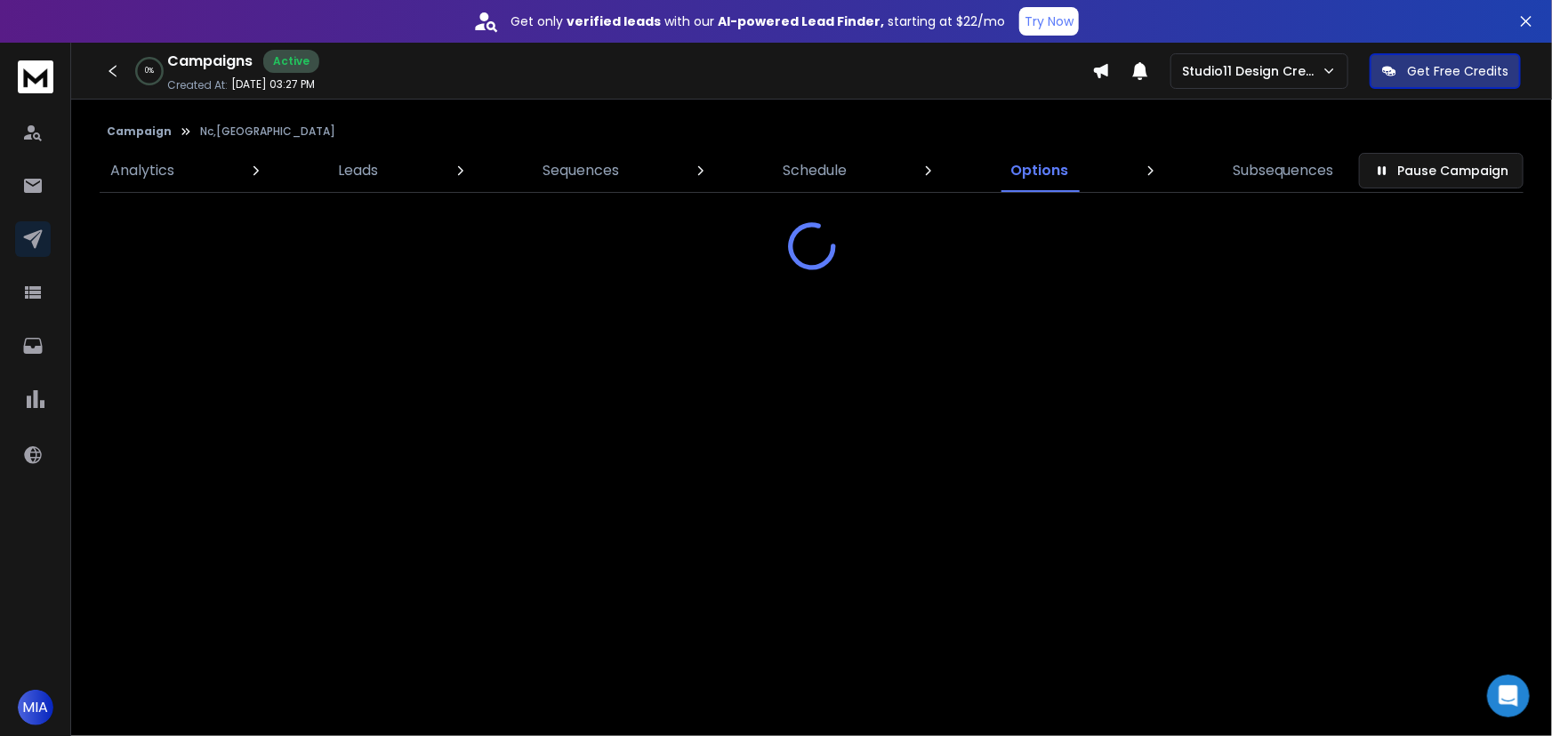
select select "*********"
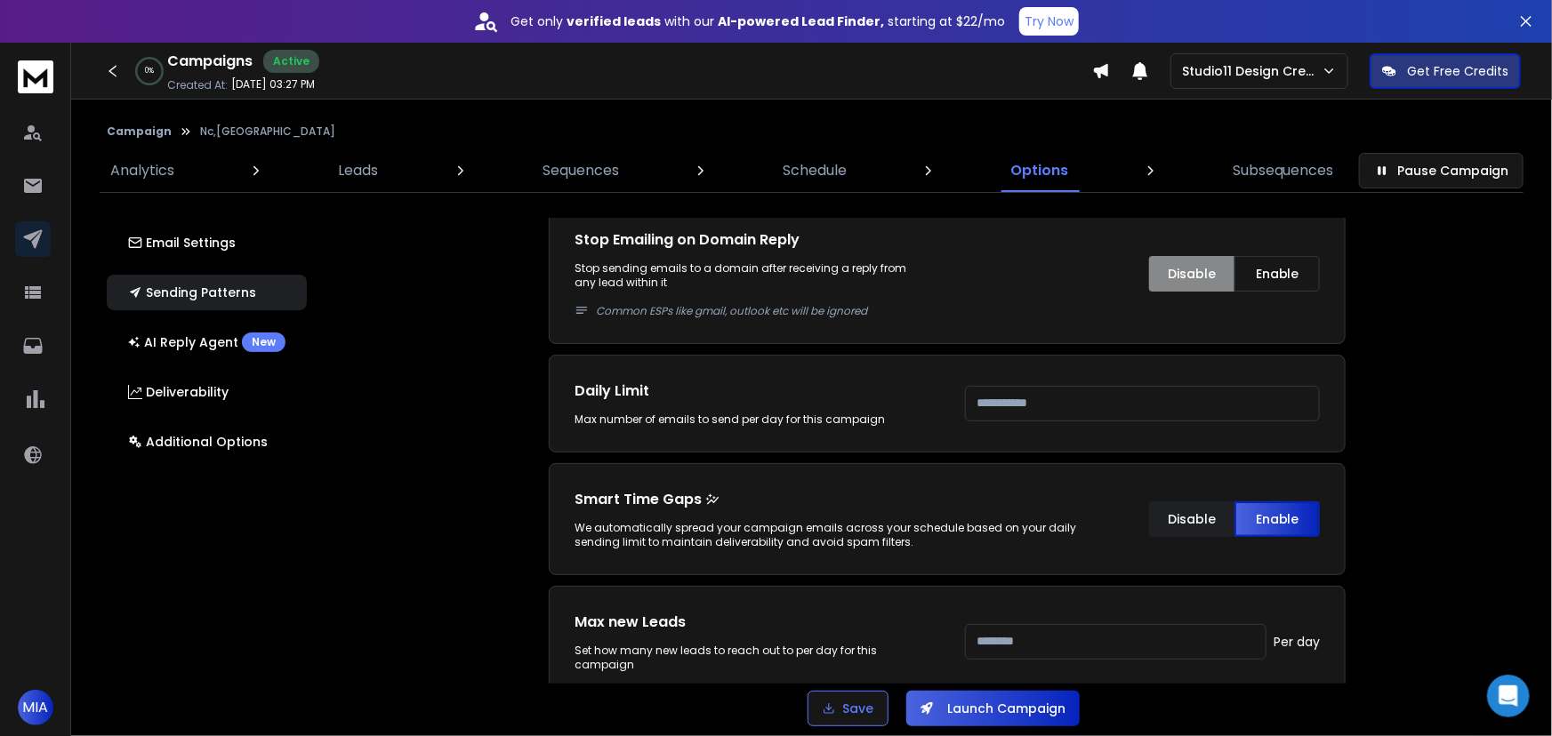
scroll to position [728, 0]
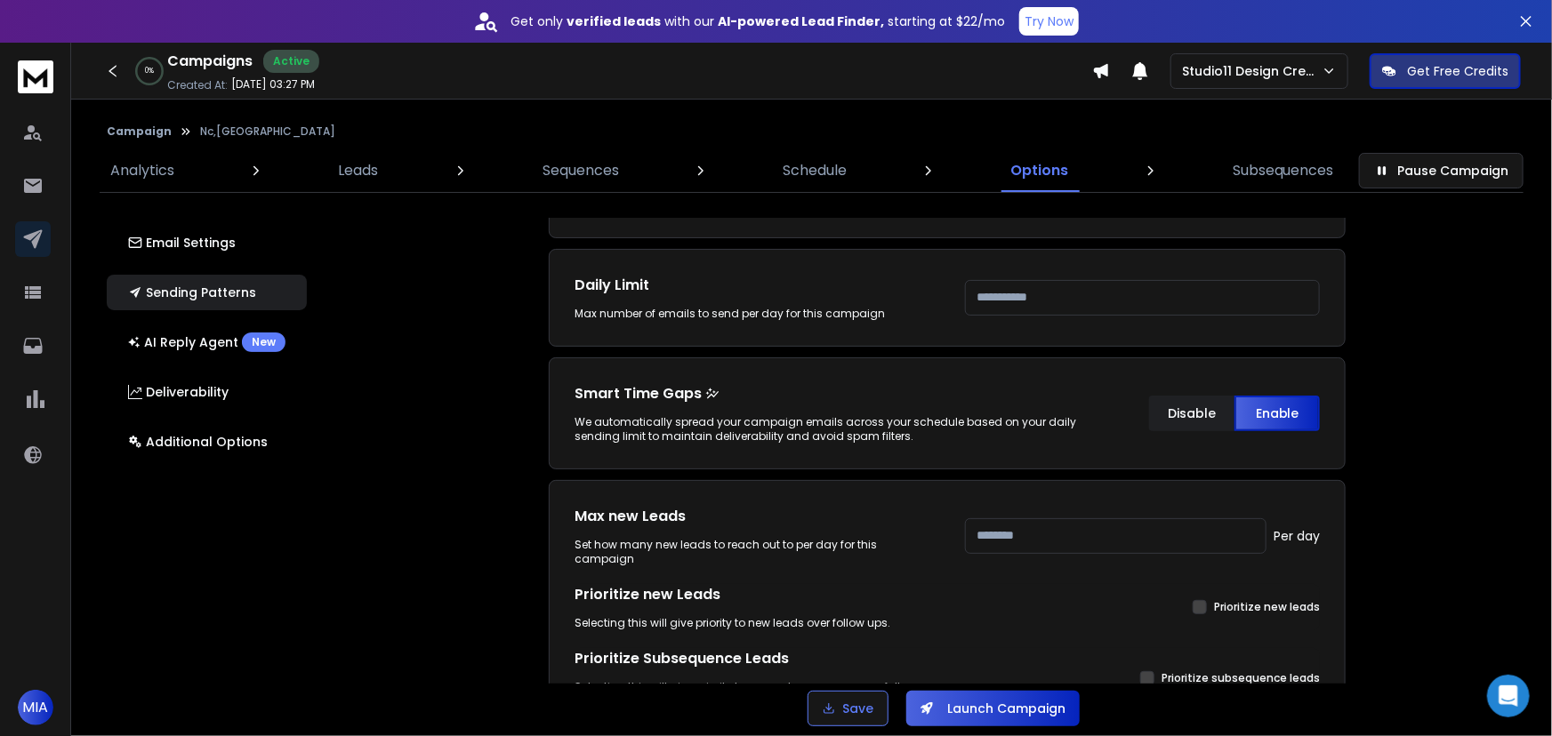
drag, startPoint x: 1004, startPoint y: 294, endPoint x: 925, endPoint y: 289, distance: 79.3
click at [925, 289] on div "Daily Limit Max number of emails to send per day for this campaign **" at bounding box center [947, 298] width 745 height 46
type input "**"
drag, startPoint x: 1027, startPoint y: 542, endPoint x: 911, endPoint y: 543, distance: 116.5
click at [915, 543] on div "Max new Leads Set how many new leads to reach out to per day for this campaign …" at bounding box center [947, 536] width 745 height 60
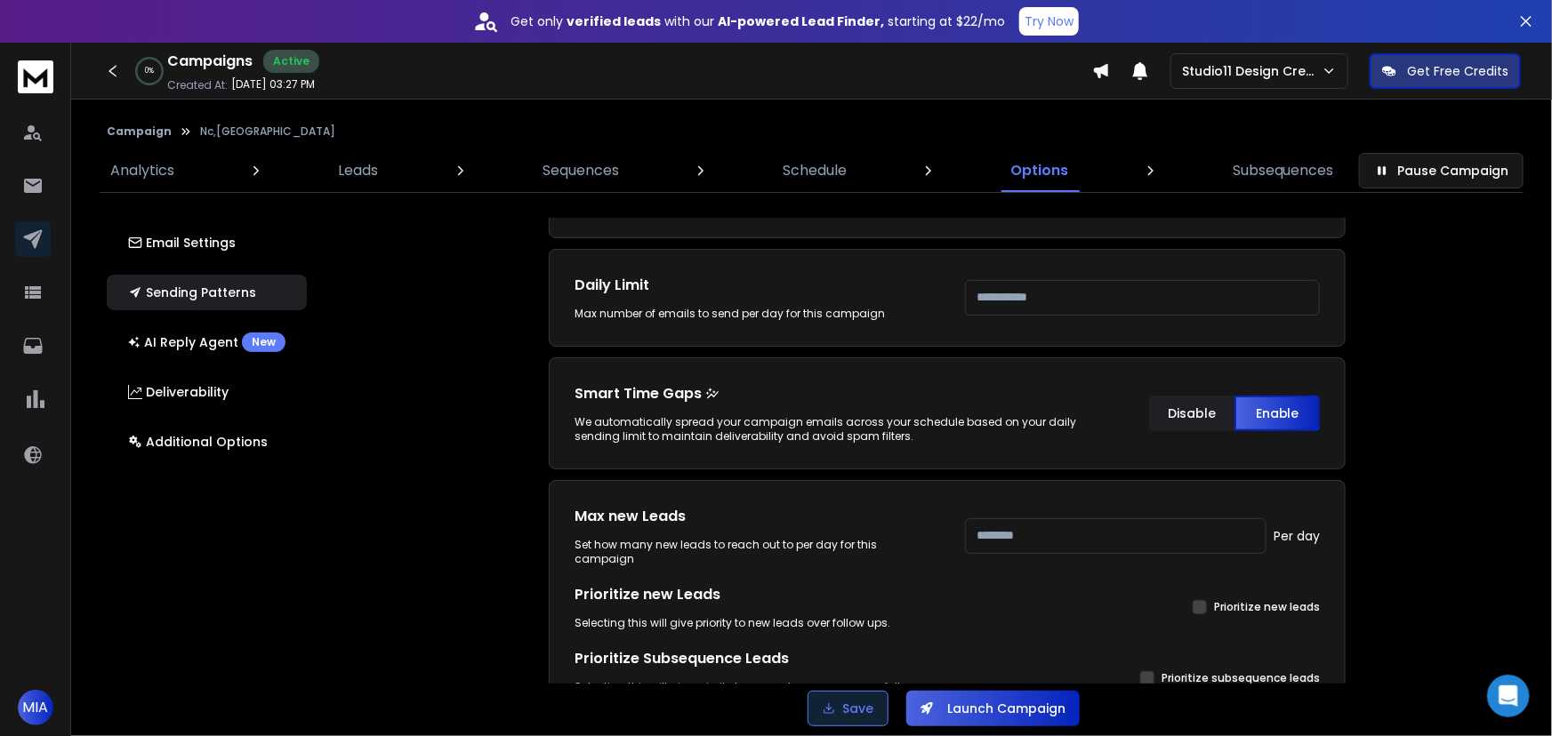
type input "**"
click at [863, 707] on button "Save" at bounding box center [848, 709] width 81 height 36
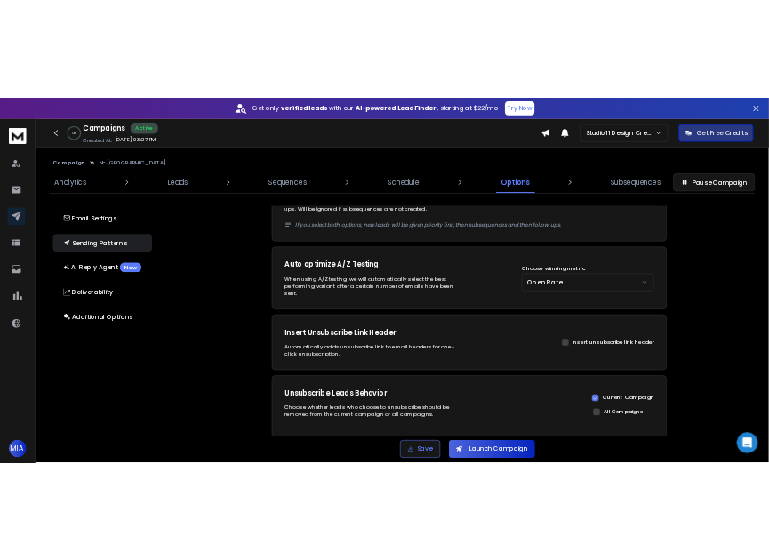
scroll to position [1212, 0]
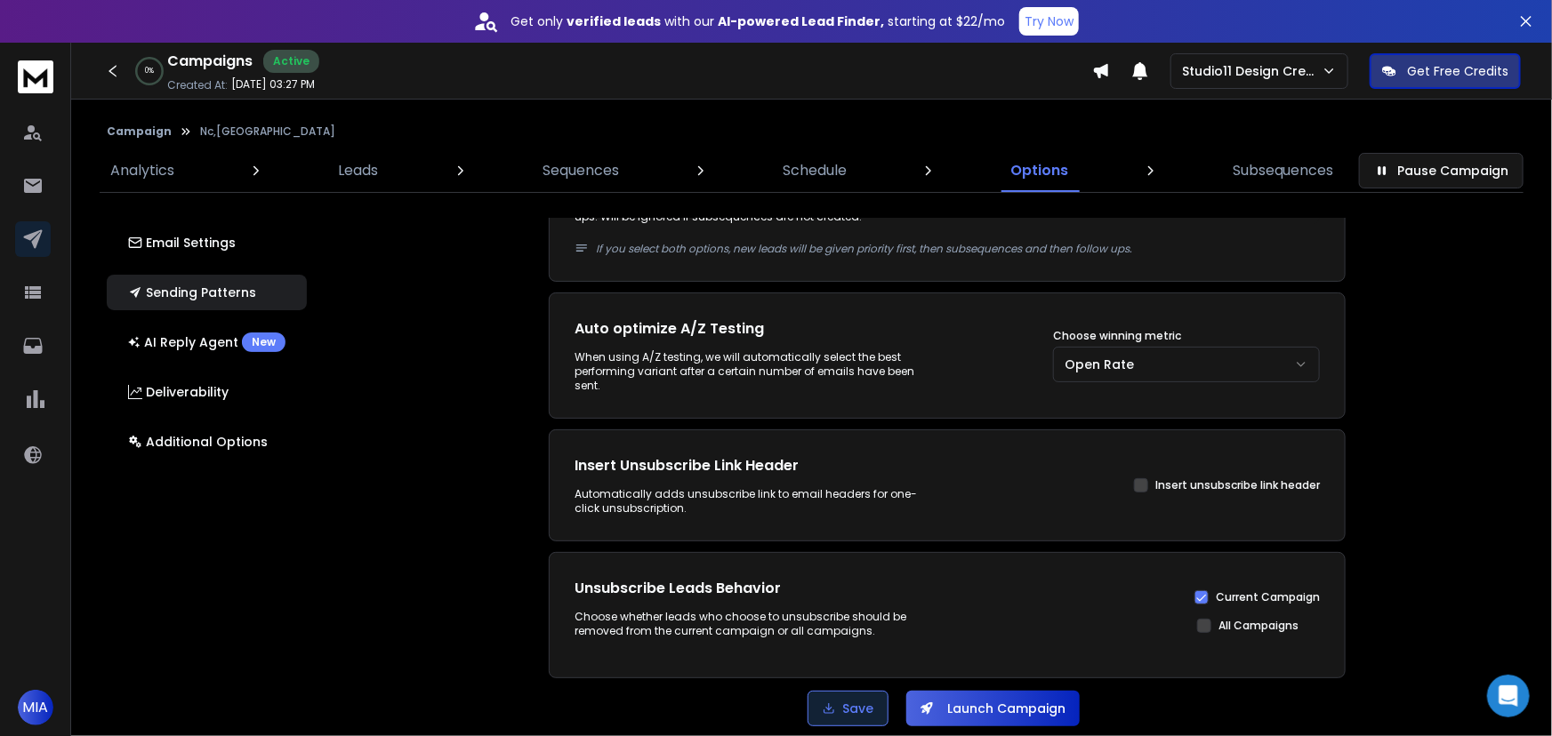
click at [860, 702] on button "Save" at bounding box center [848, 709] width 81 height 36
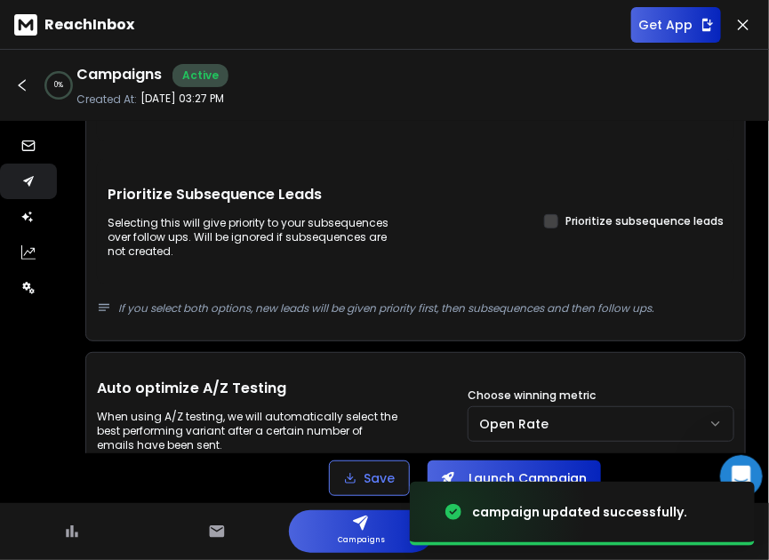
scroll to position [1013, 0]
